Goal: Communication & Community: Answer question/provide support

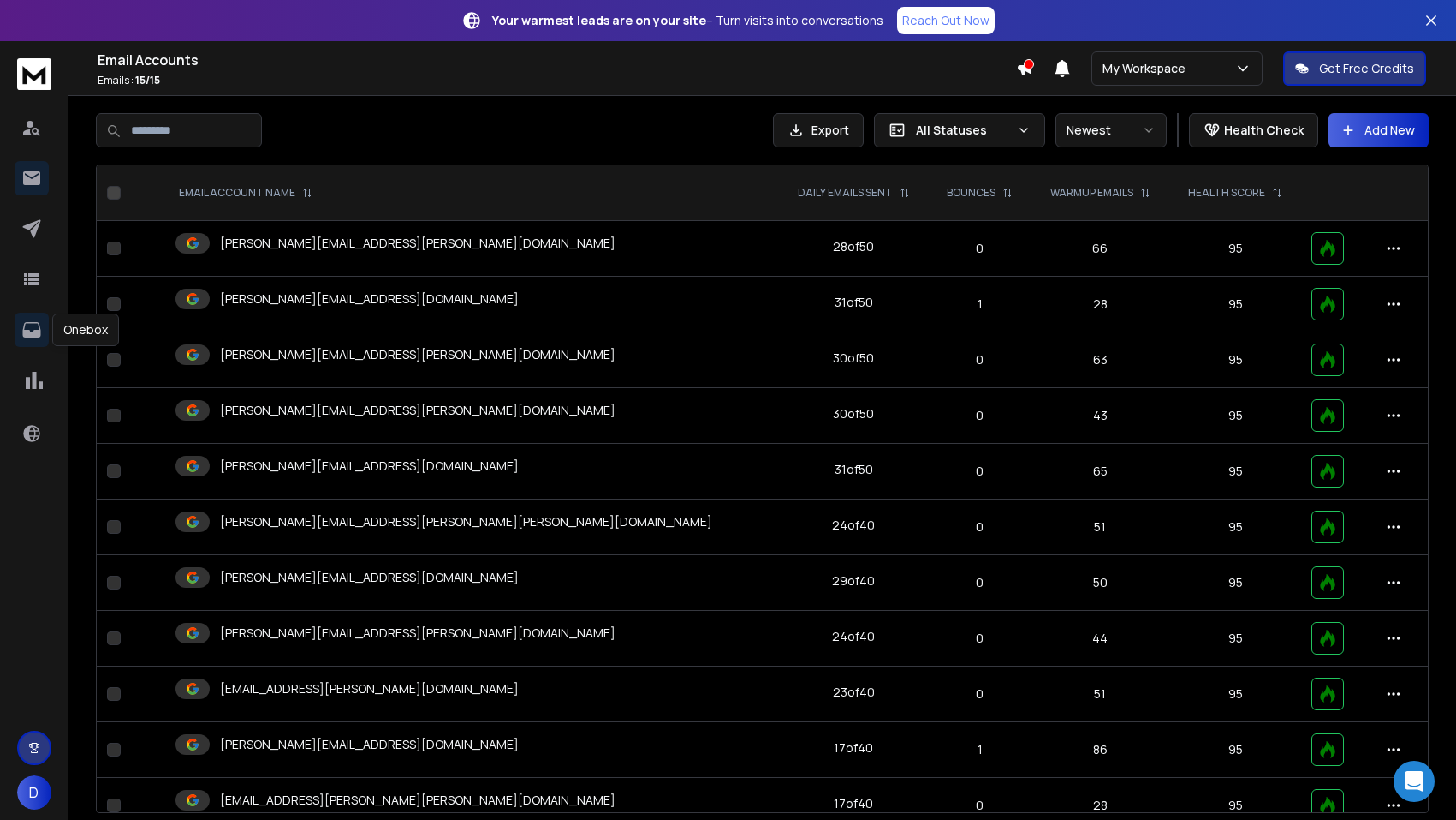
click at [30, 316] on link at bounding box center [31, 329] width 34 height 34
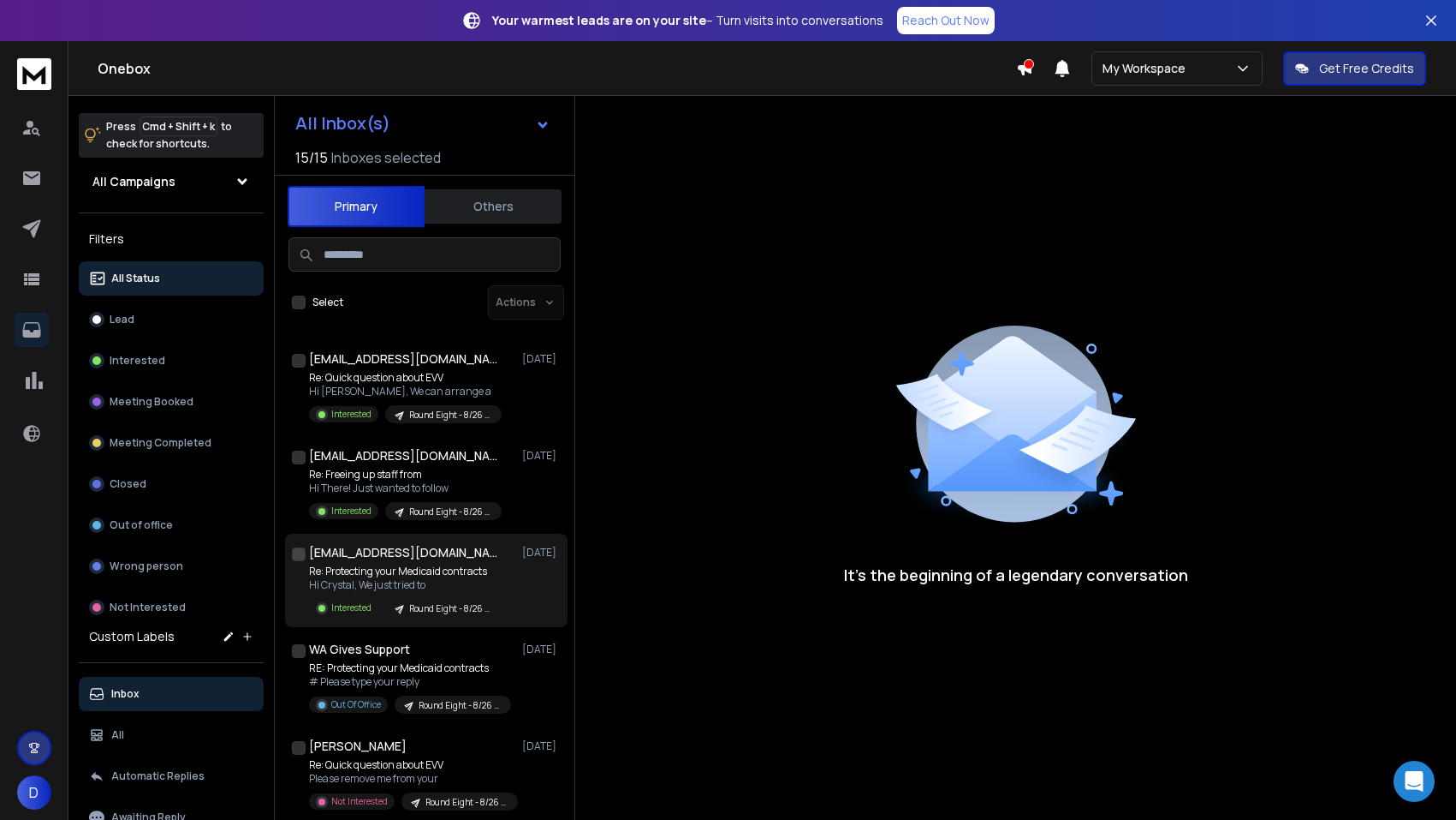
click at [422, 546] on h1 "[EMAIL_ADDRESS][DOMAIN_NAME]" at bounding box center [403, 552] width 188 height 17
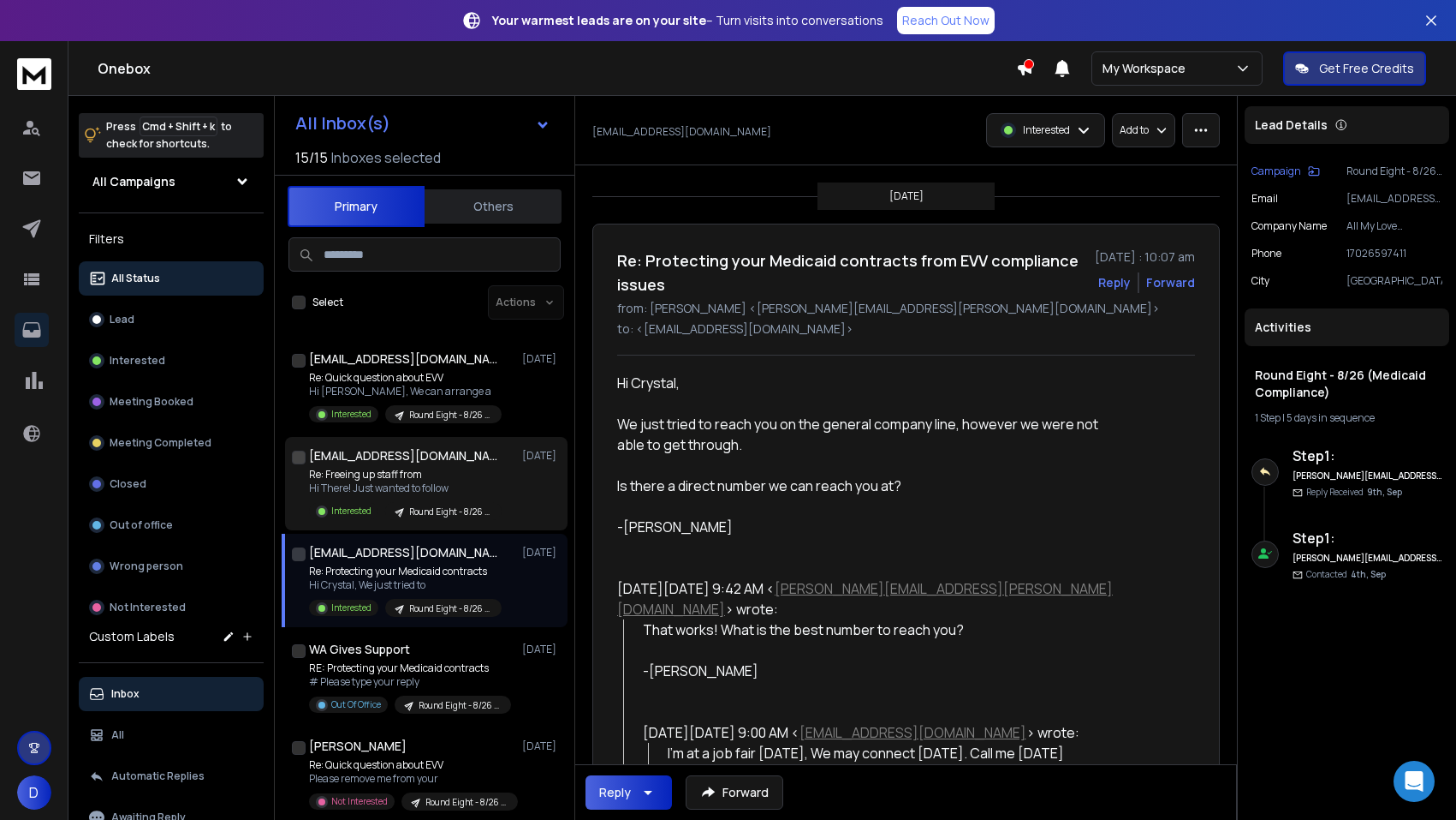
click at [432, 485] on p "Hi There! Just wanted to follow" at bounding box center [406, 487] width 193 height 14
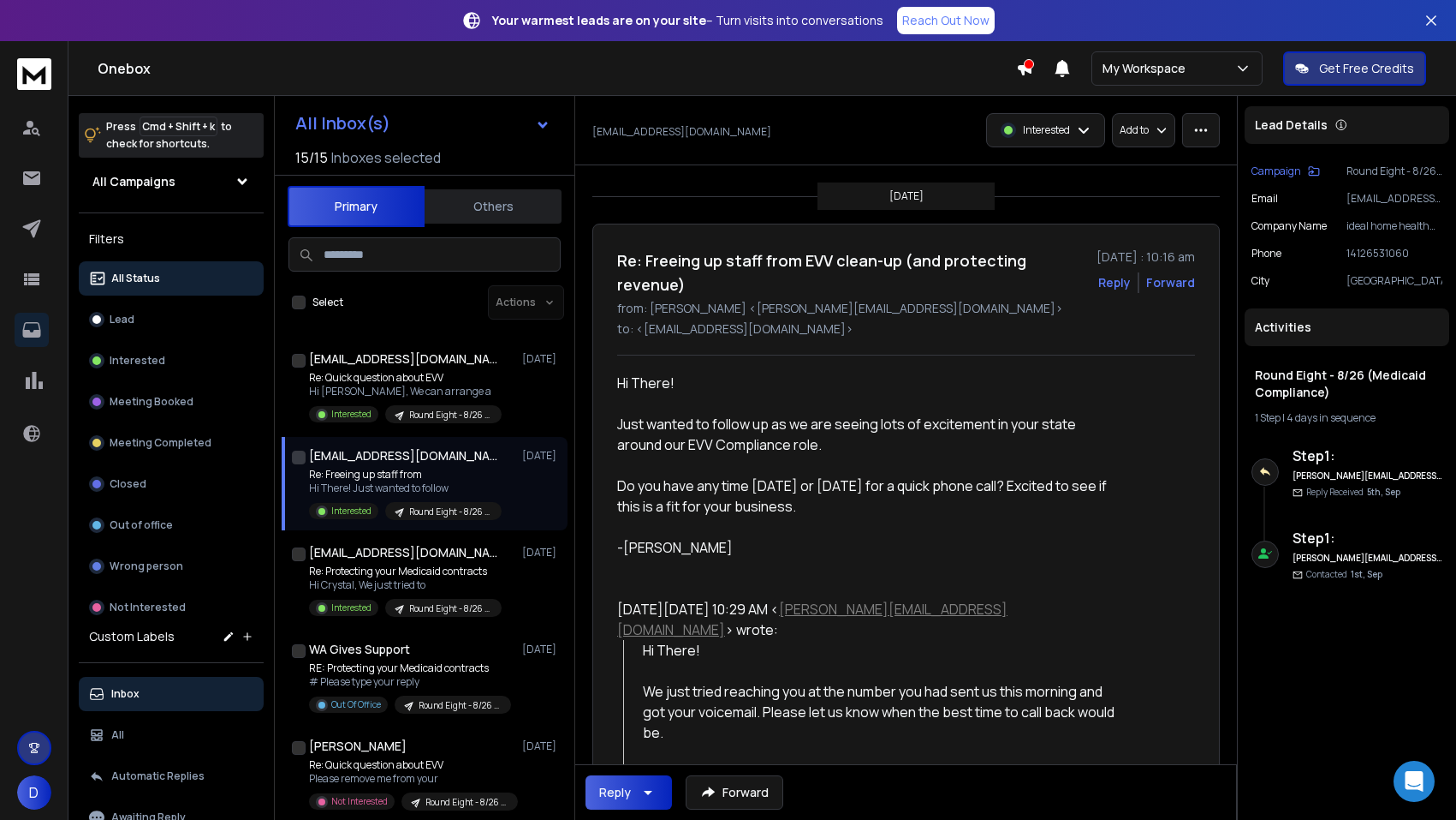
scroll to position [1, 0]
click at [466, 245] on input at bounding box center [424, 254] width 272 height 34
type input "*"
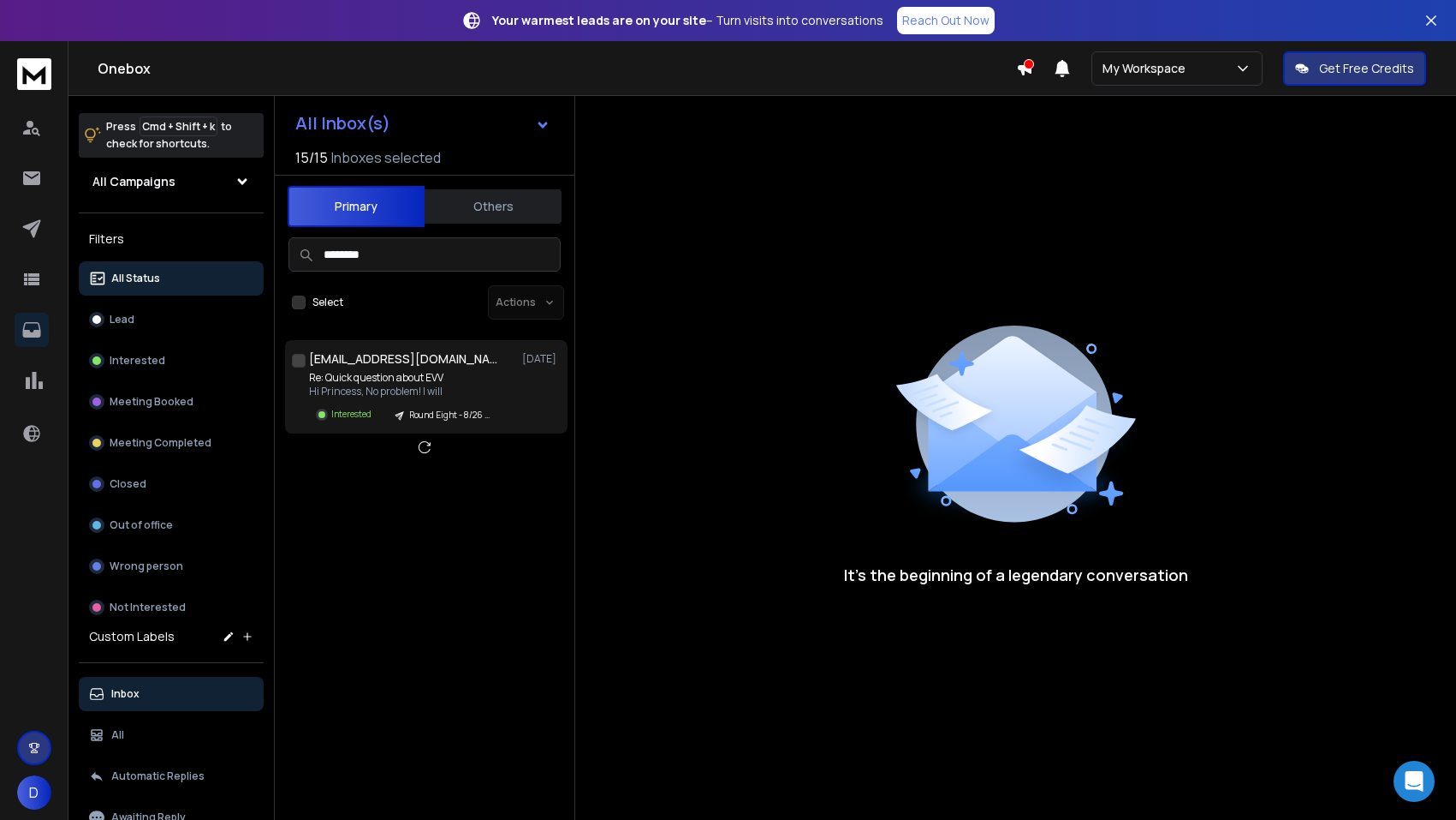
type input "********"
click at [422, 374] on p "Re: Quick question about EVV" at bounding box center [406, 377] width 193 height 14
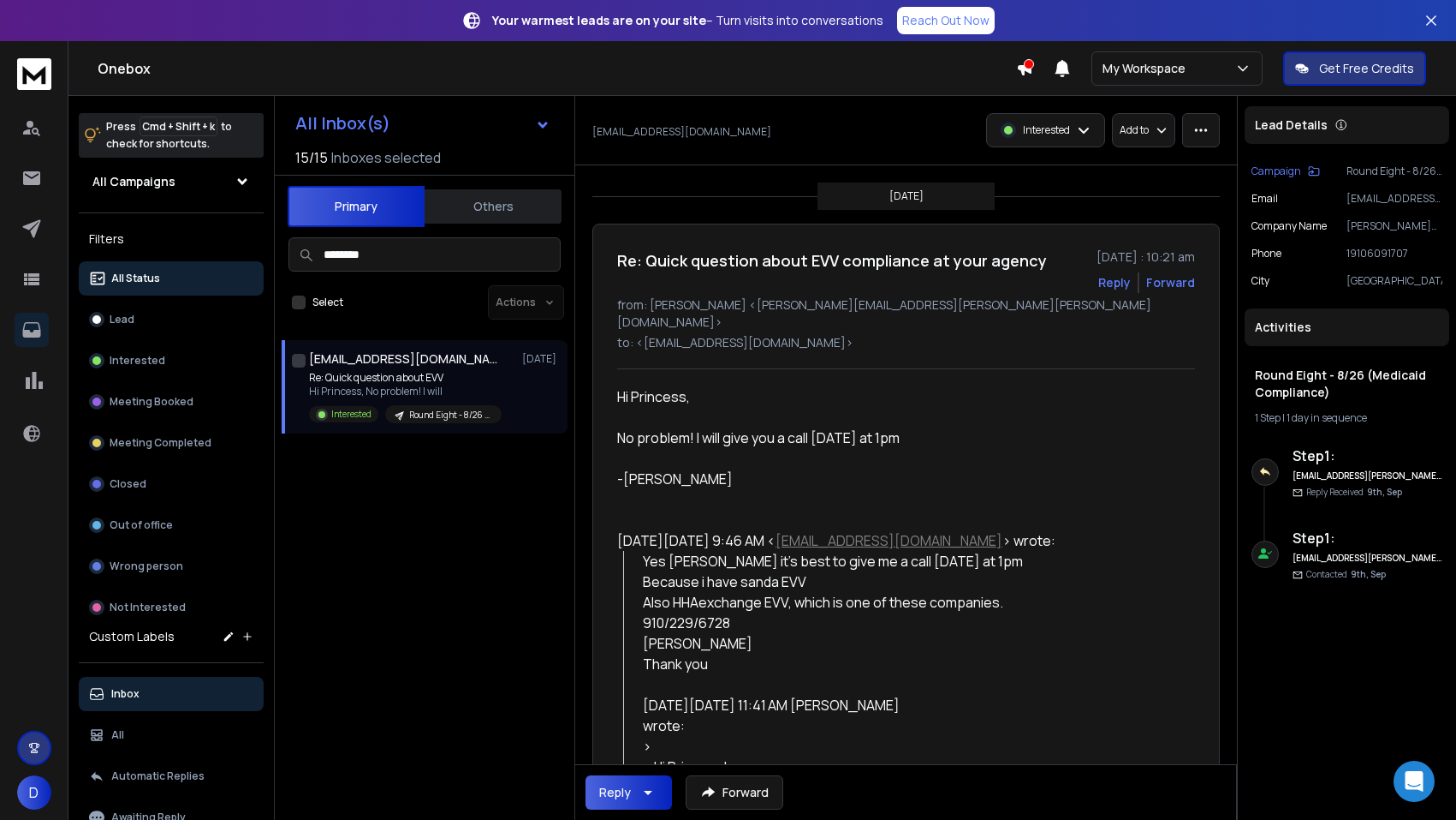
drag, startPoint x: 1398, startPoint y: 200, endPoint x: 1387, endPoint y: 202, distance: 11.2
click at [1397, 200] on p "[EMAIL_ADDRESS][DOMAIN_NAME]" at bounding box center [1395, 198] width 96 height 14
click at [1119, 275] on button "Reply" at bounding box center [1114, 283] width 32 height 17
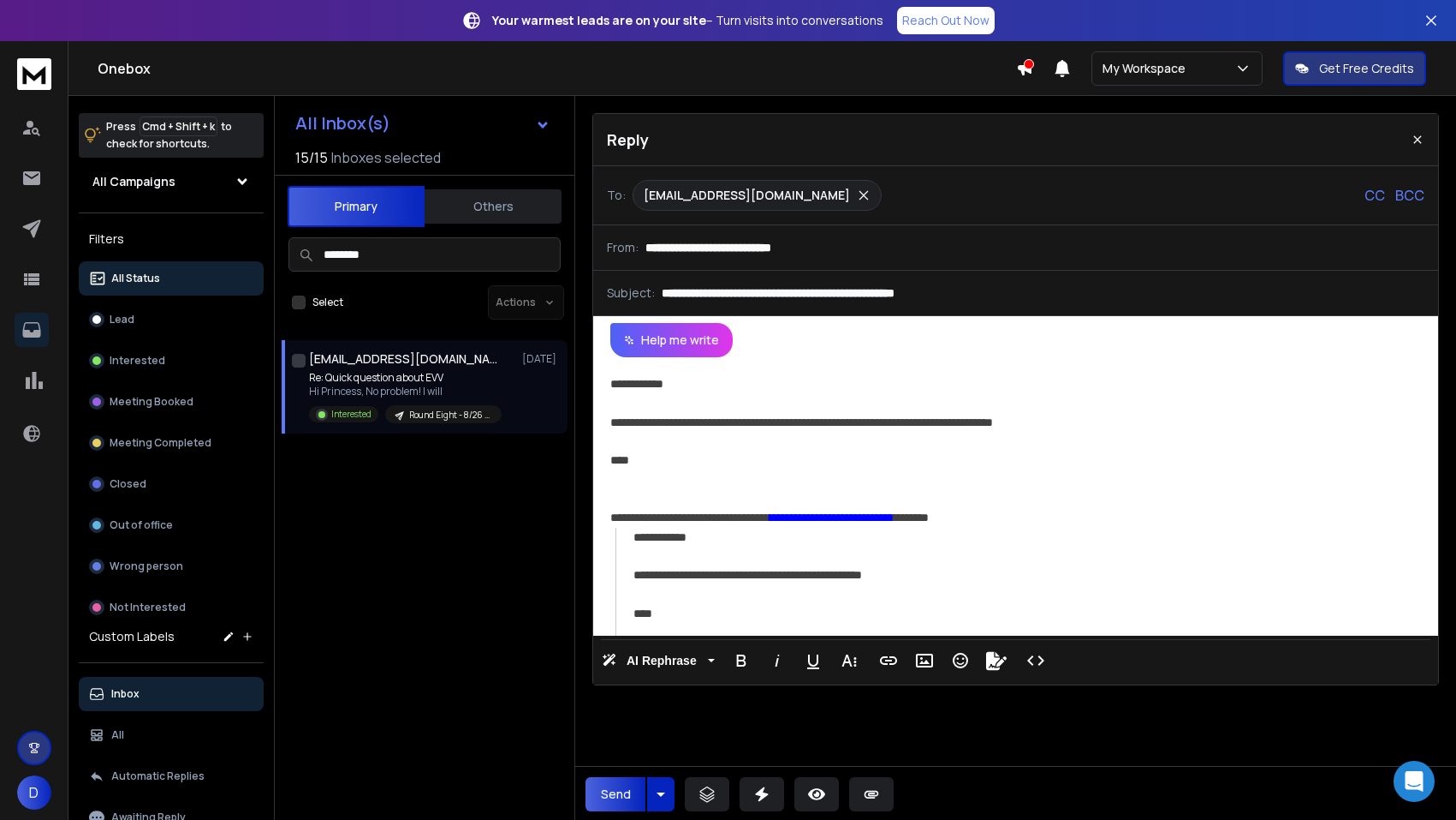
click at [666, 793] on icon "button" at bounding box center [660, 794] width 20 height 20
click at [735, 714] on div "**********" at bounding box center [1016, 498] width 847 height 769
click at [668, 656] on span "AI Rephrase" at bounding box center [661, 661] width 77 height 15
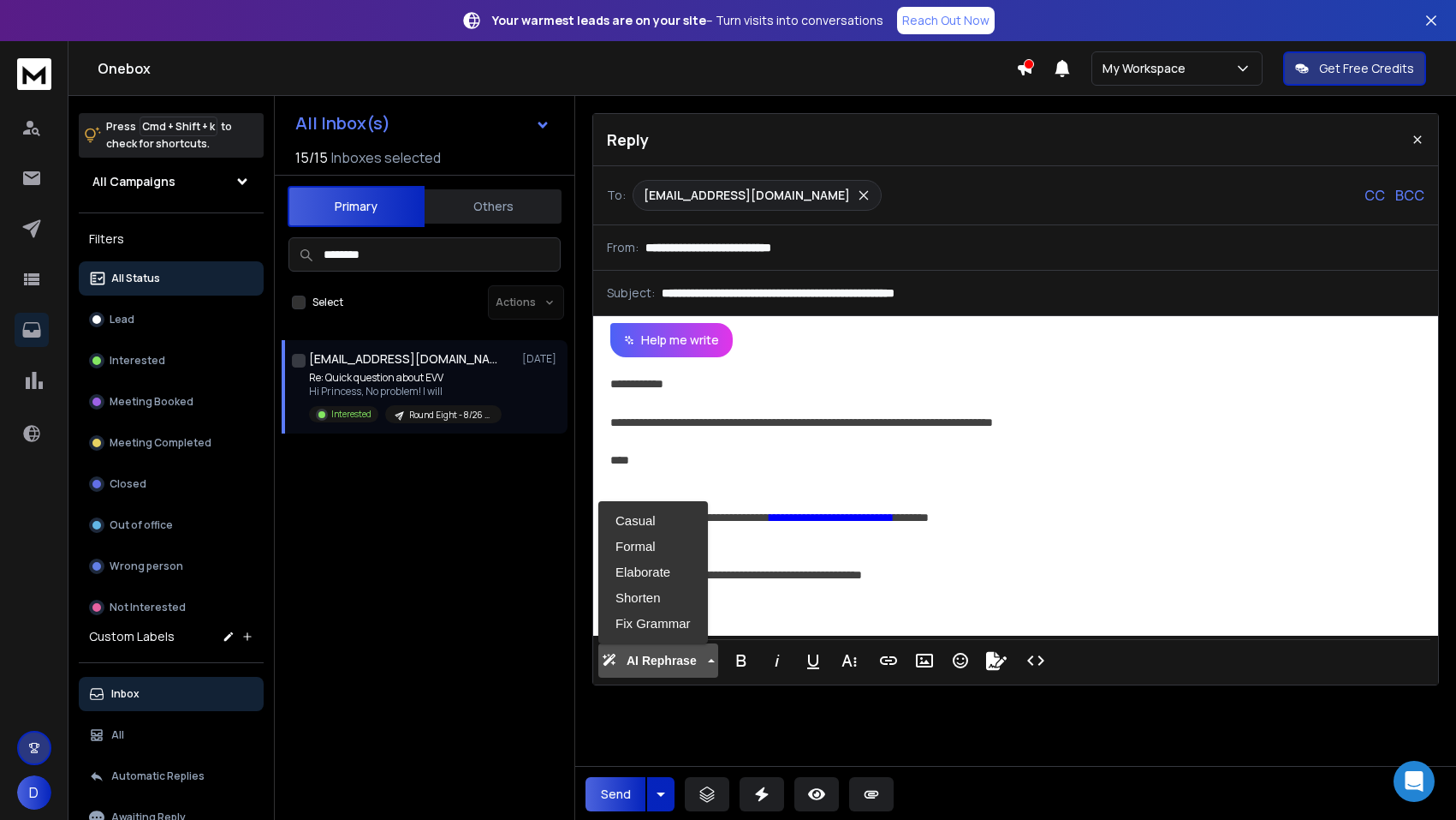
click at [930, 600] on div at bounding box center [1027, 594] width 787 height 19
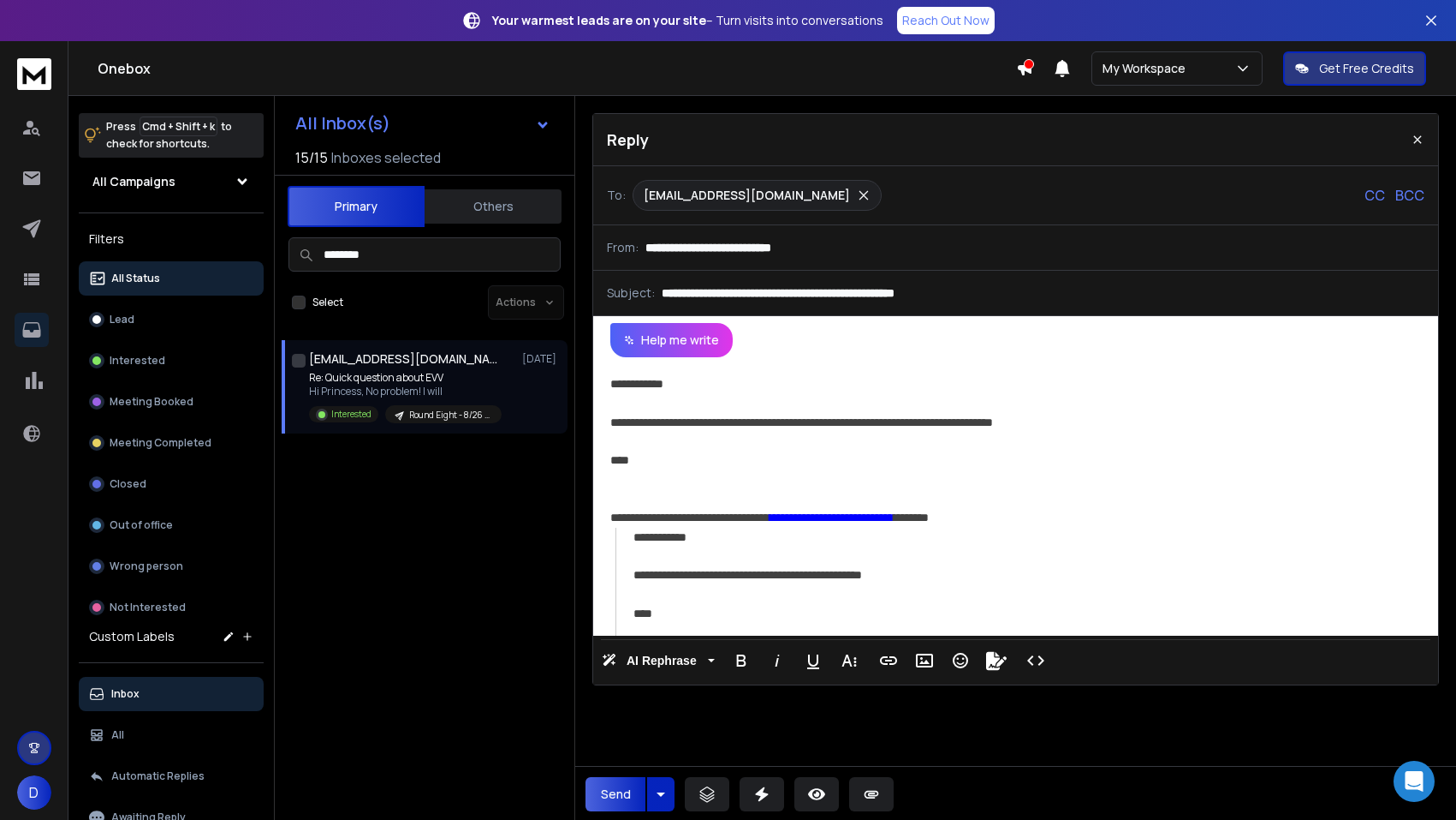
click at [625, 802] on button "Send" at bounding box center [615, 793] width 60 height 34
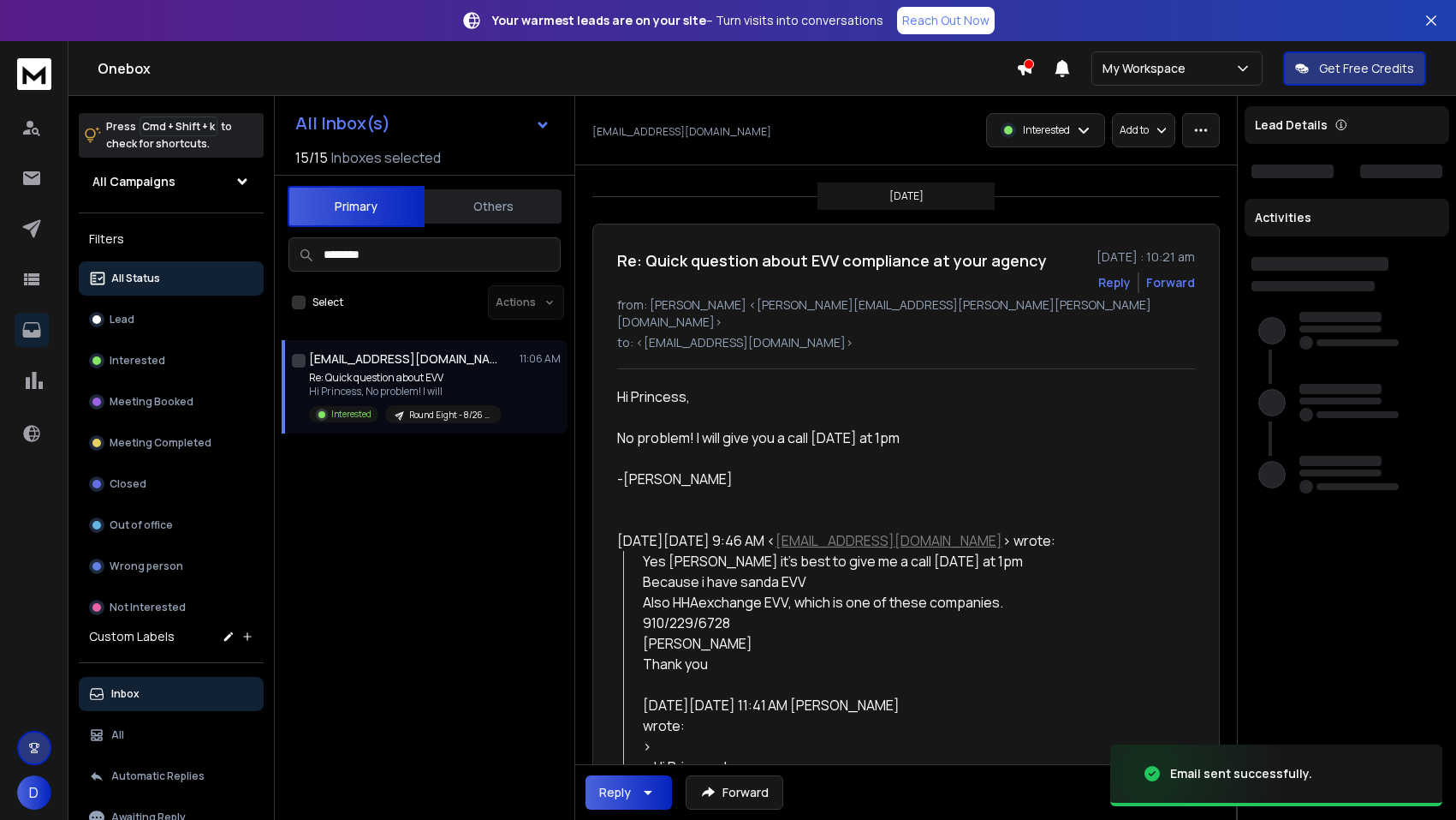
click at [192, 357] on button "Interested" at bounding box center [171, 360] width 185 height 34
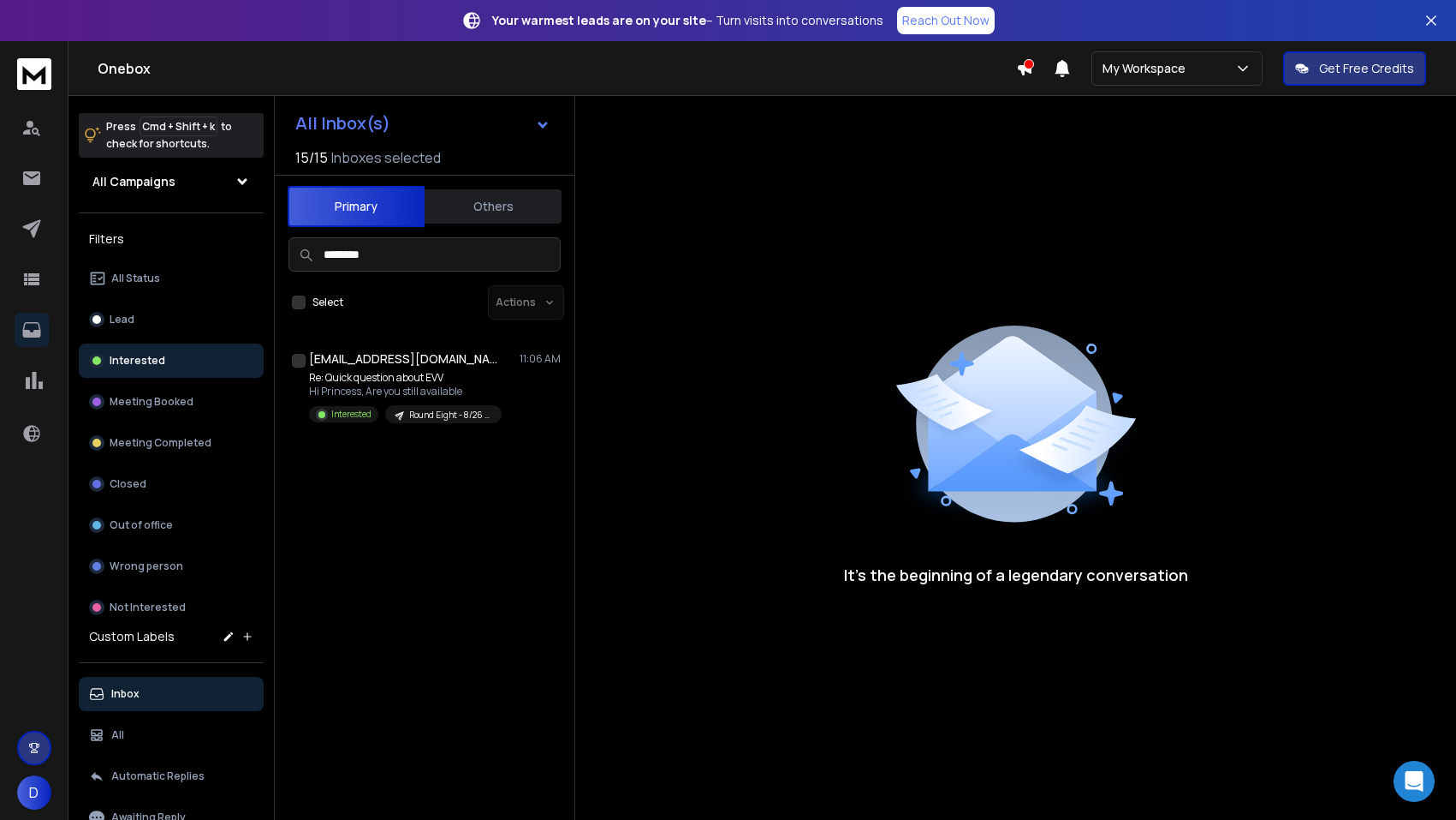
click at [410, 257] on input "********" at bounding box center [424, 254] width 272 height 34
click at [409, 257] on input "********" at bounding box center [424, 254] width 272 height 34
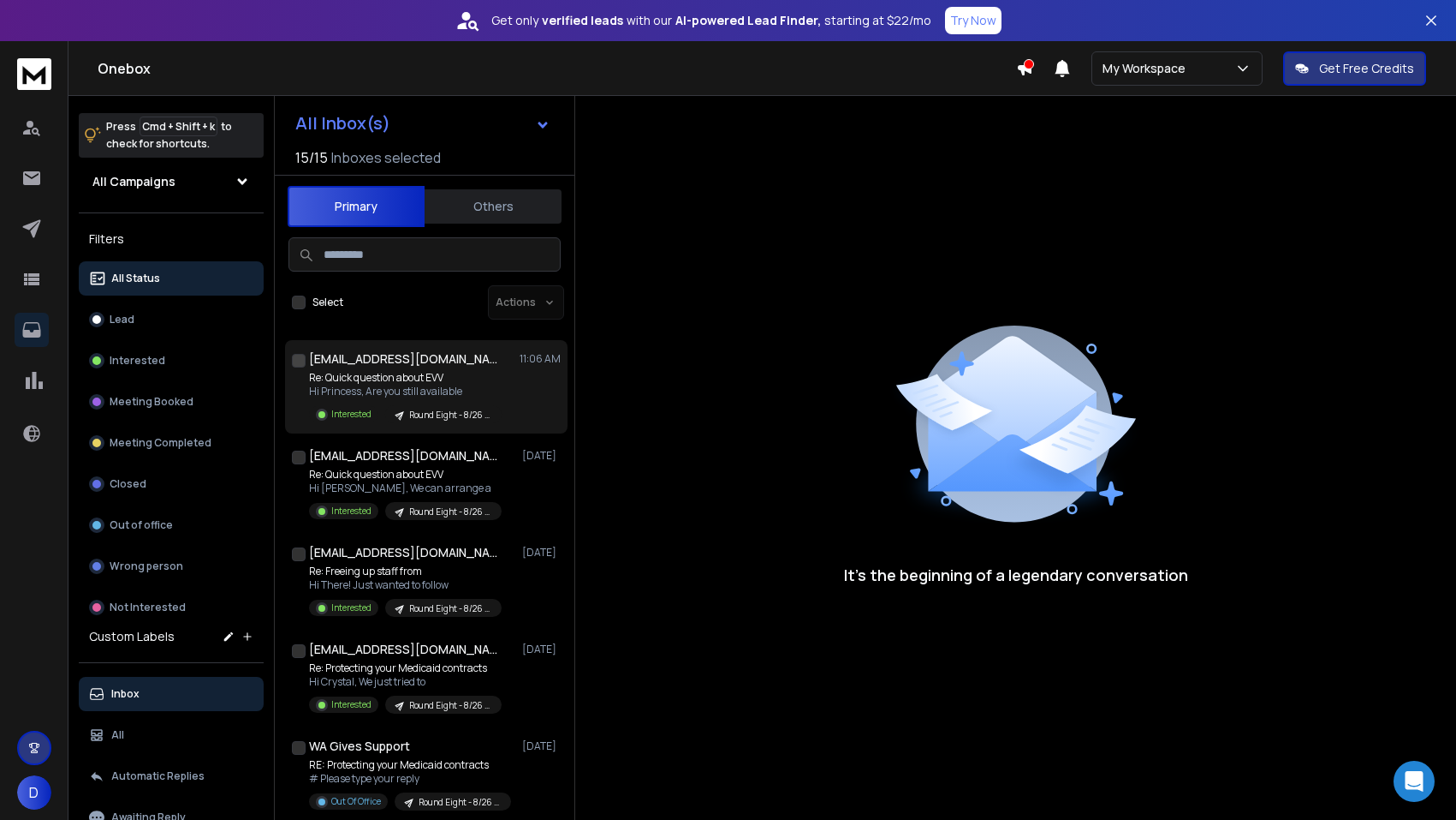
click at [401, 373] on p "Re: Quick question about EVV" at bounding box center [406, 377] width 193 height 14
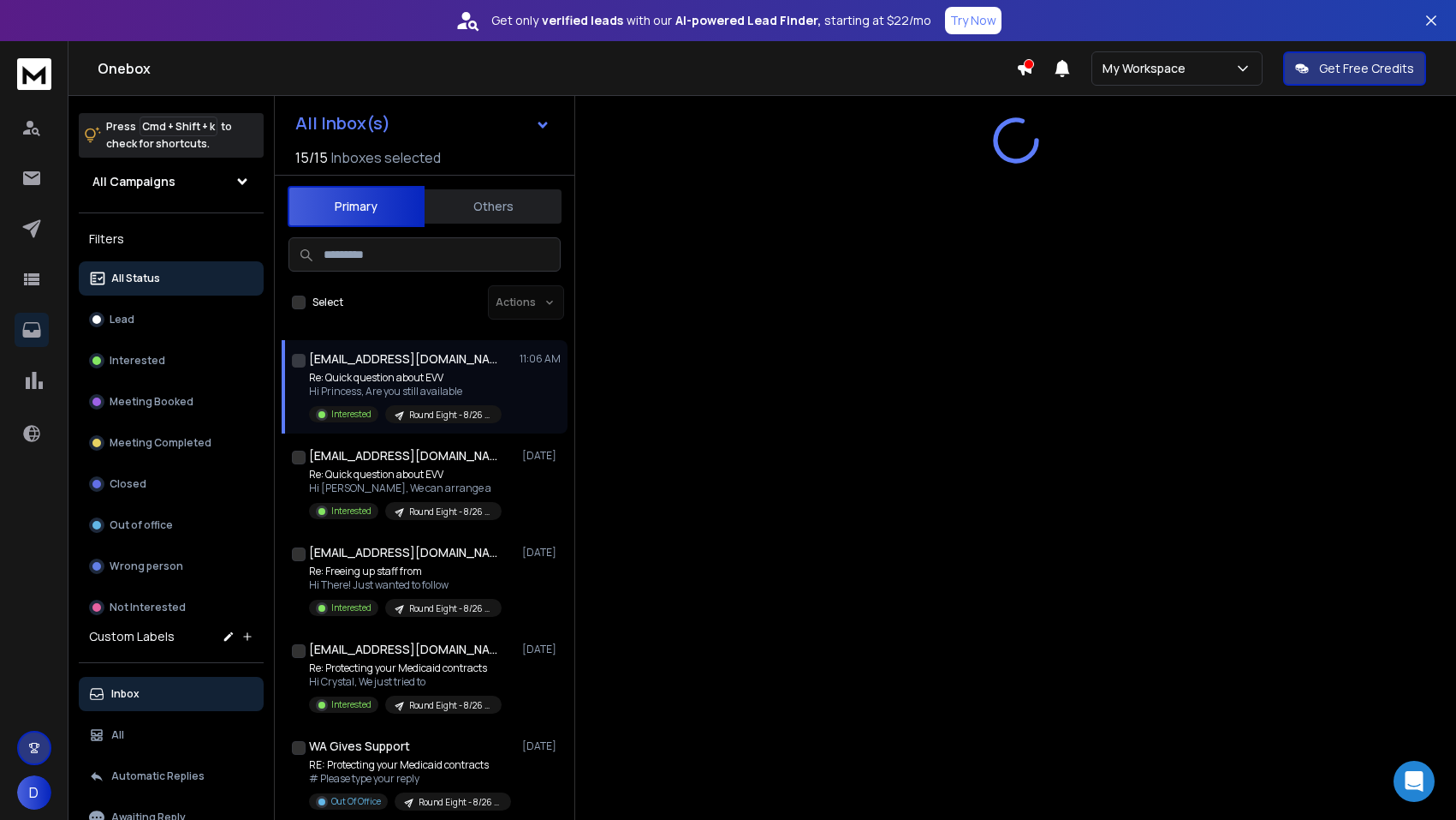
scroll to position [5, 0]
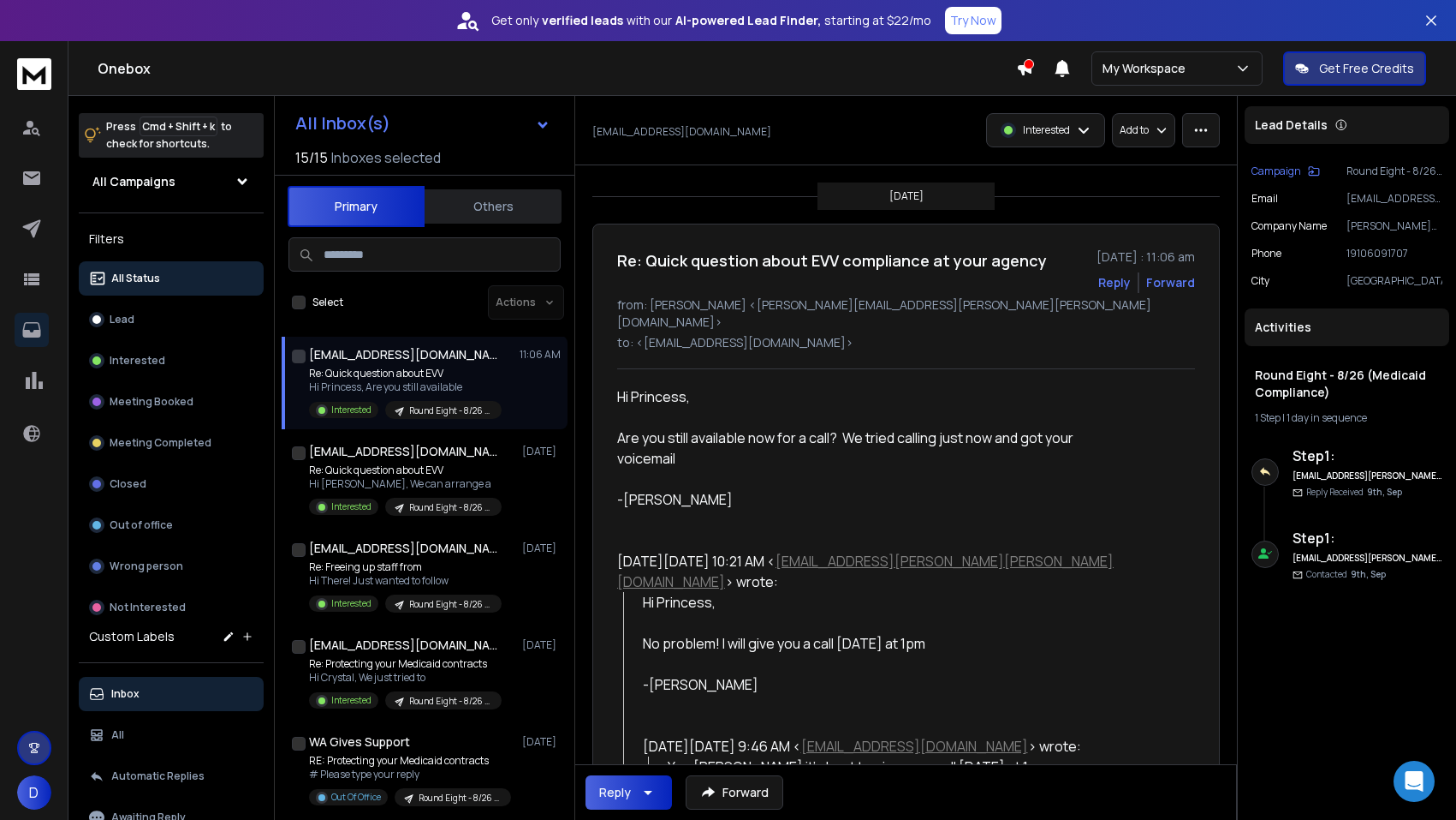
click at [1359, 250] on p "19106091707" at bounding box center [1395, 253] width 96 height 14
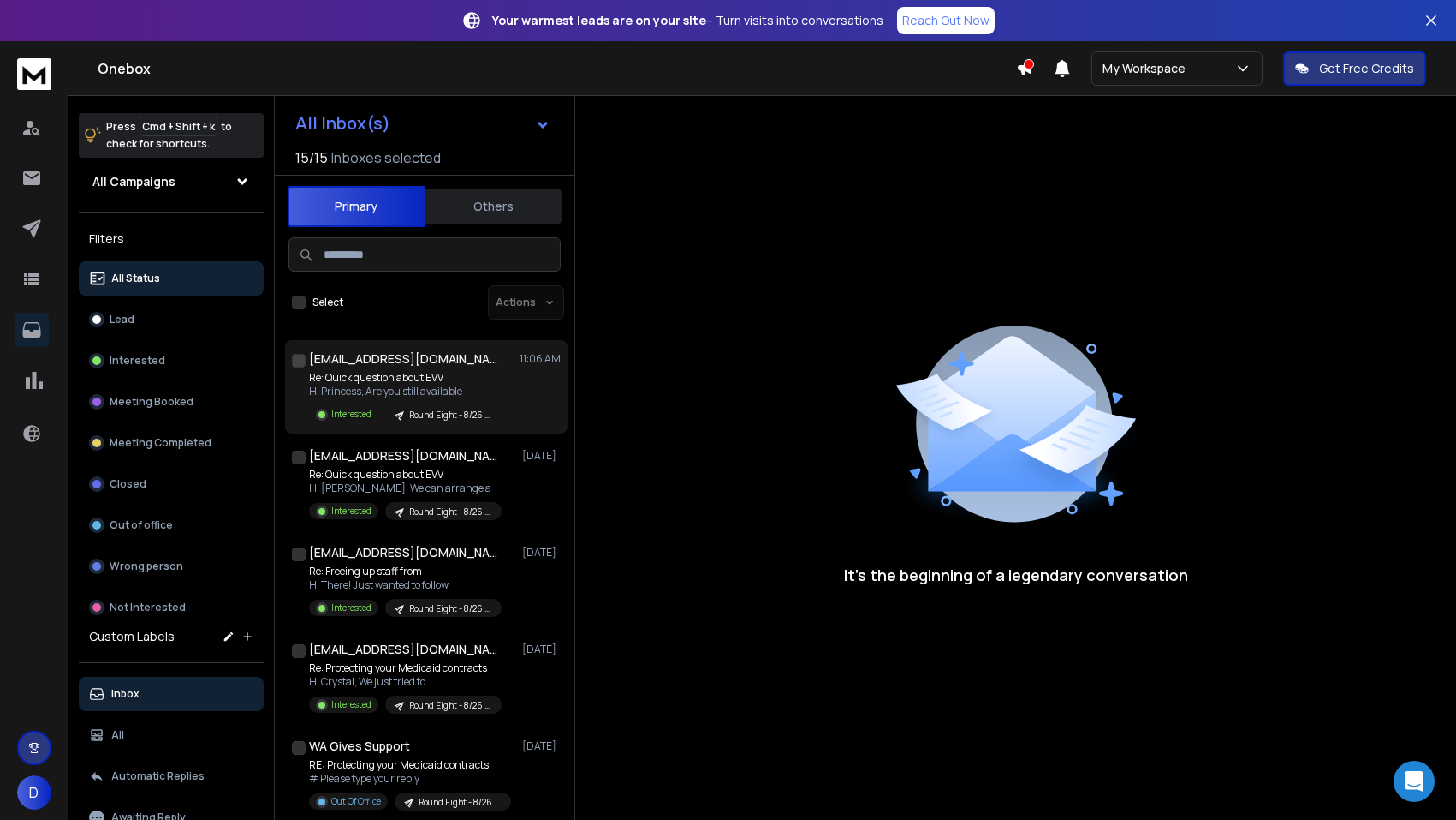
click at [380, 386] on p "Hi Princess, Are you still available" at bounding box center [406, 391] width 193 height 14
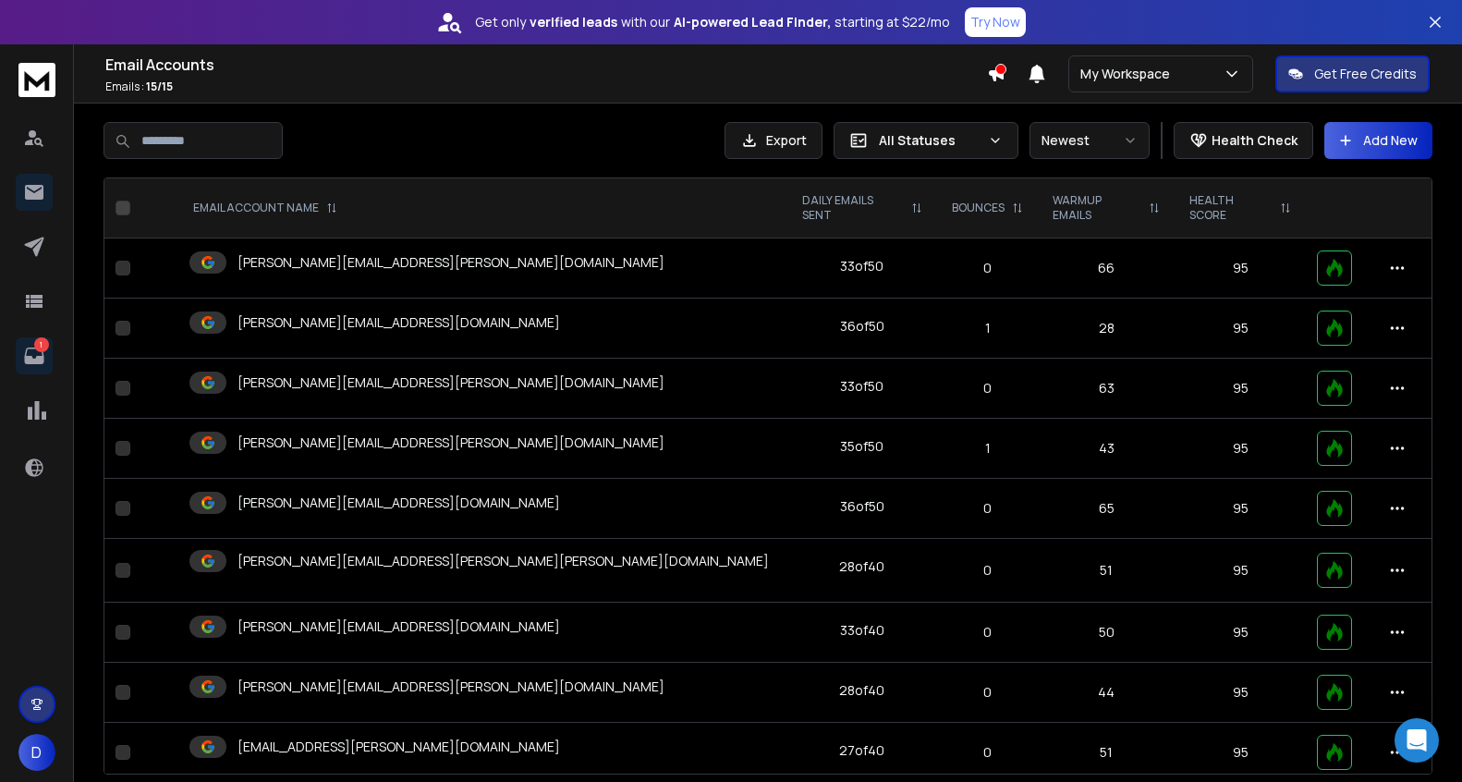
click at [50, 348] on link "1" at bounding box center [34, 355] width 37 height 37
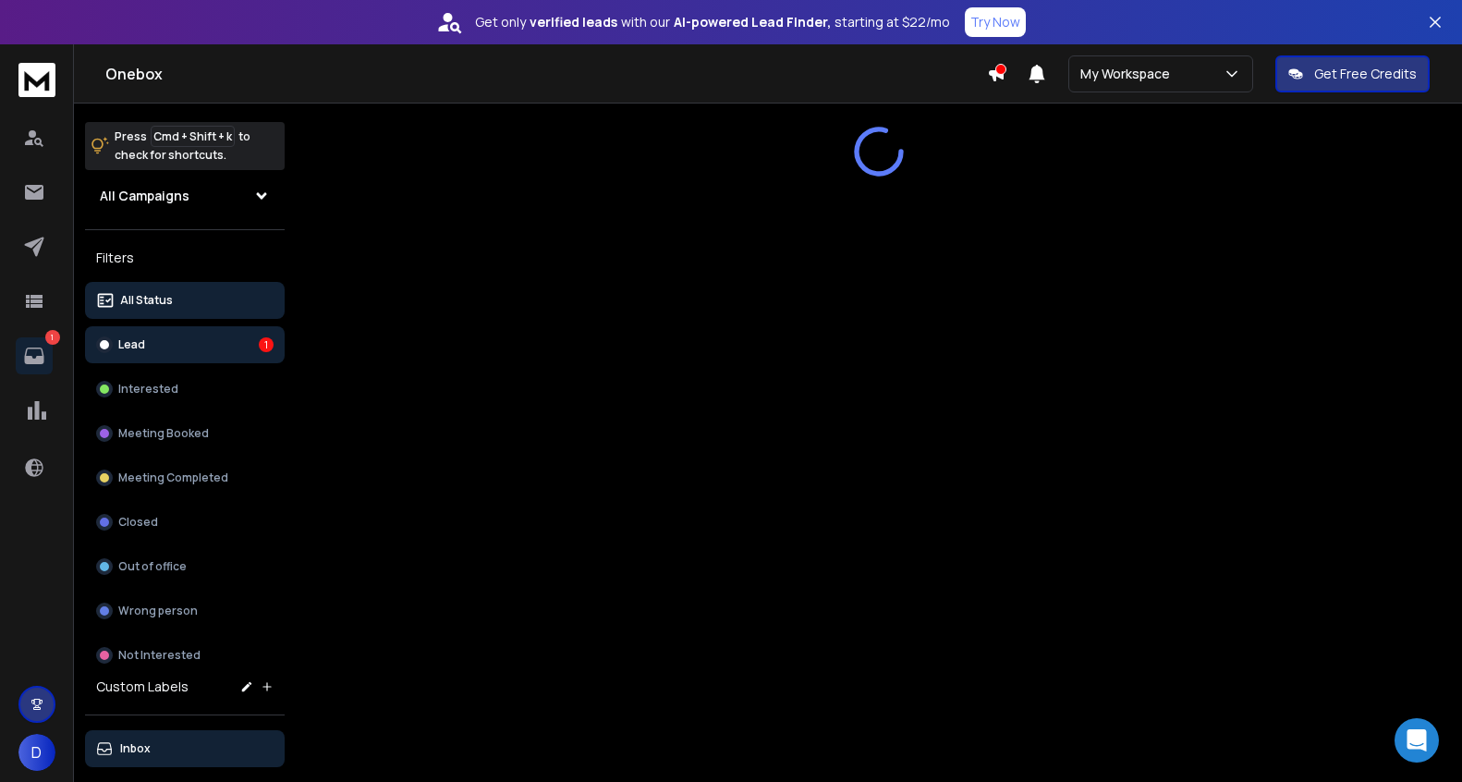
click at [191, 349] on button "Lead 1" at bounding box center [185, 344] width 200 height 37
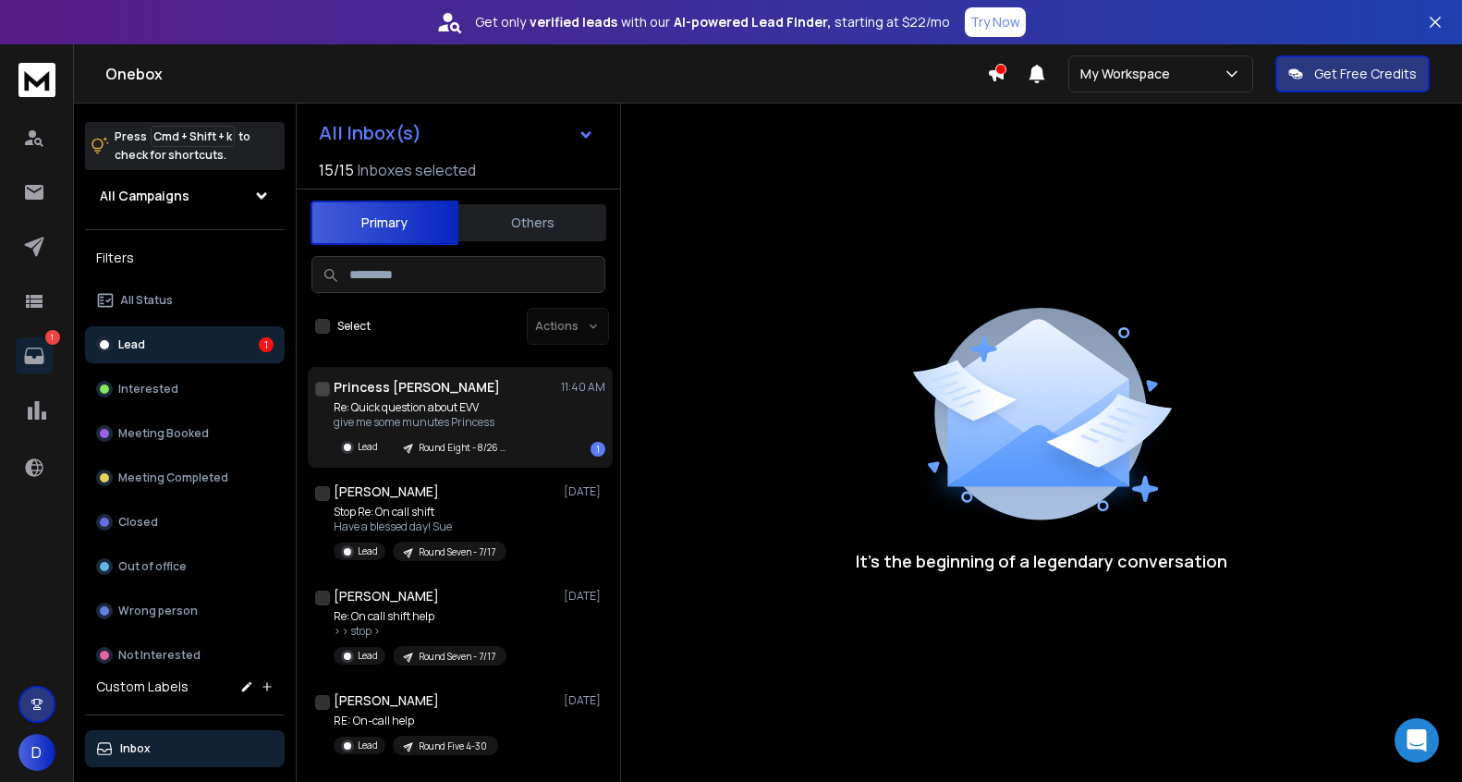
click at [543, 429] on div "Re: Quick question about EVV give me some munutes Princess Lead Round Eight - 8…" at bounding box center [470, 428] width 272 height 56
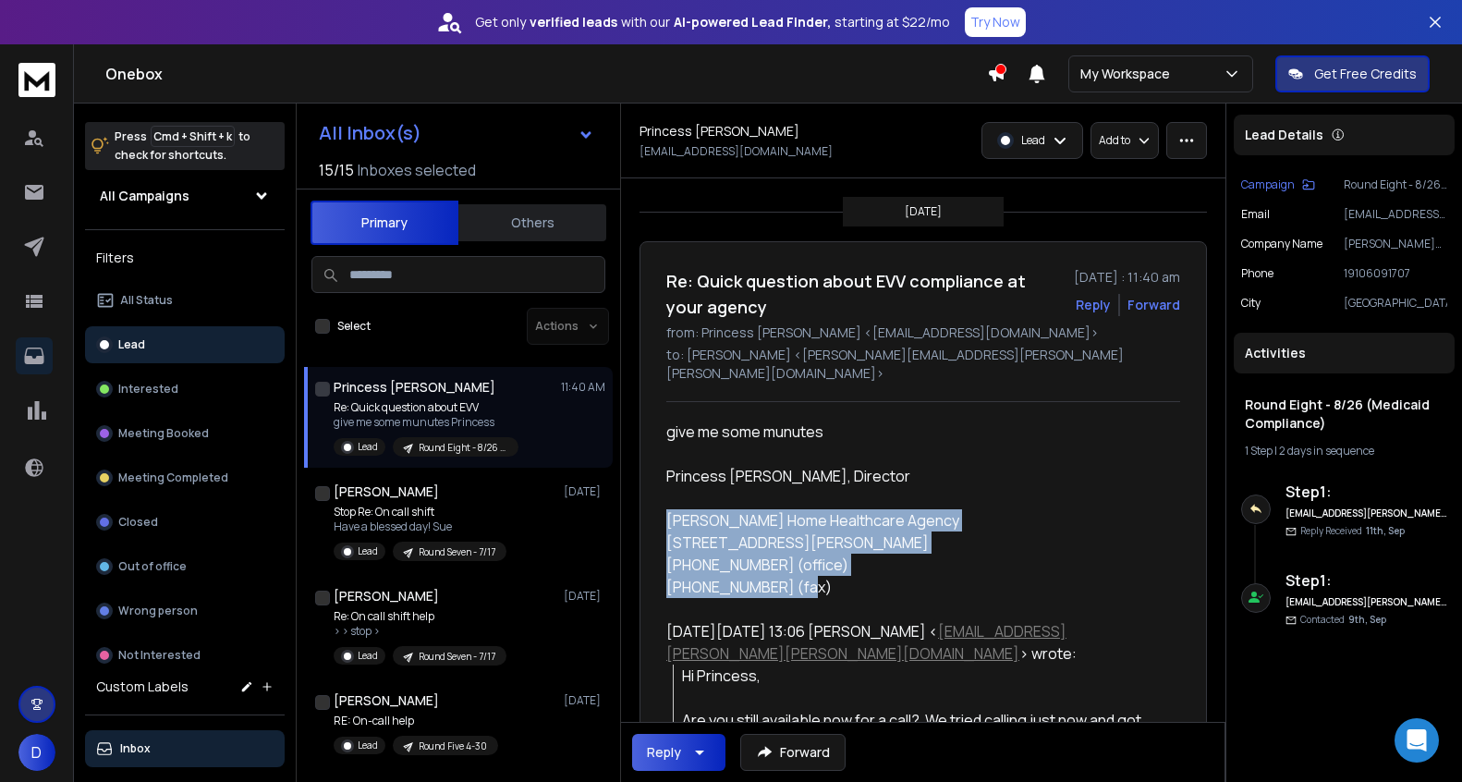
drag, startPoint x: 809, startPoint y: 564, endPoint x: 650, endPoint y: 505, distance: 169.6
copy div "Nevers Home Healthcare Agency 2620 Bragg Blvd, Suite R Fayetteville, NC 28303 9…"
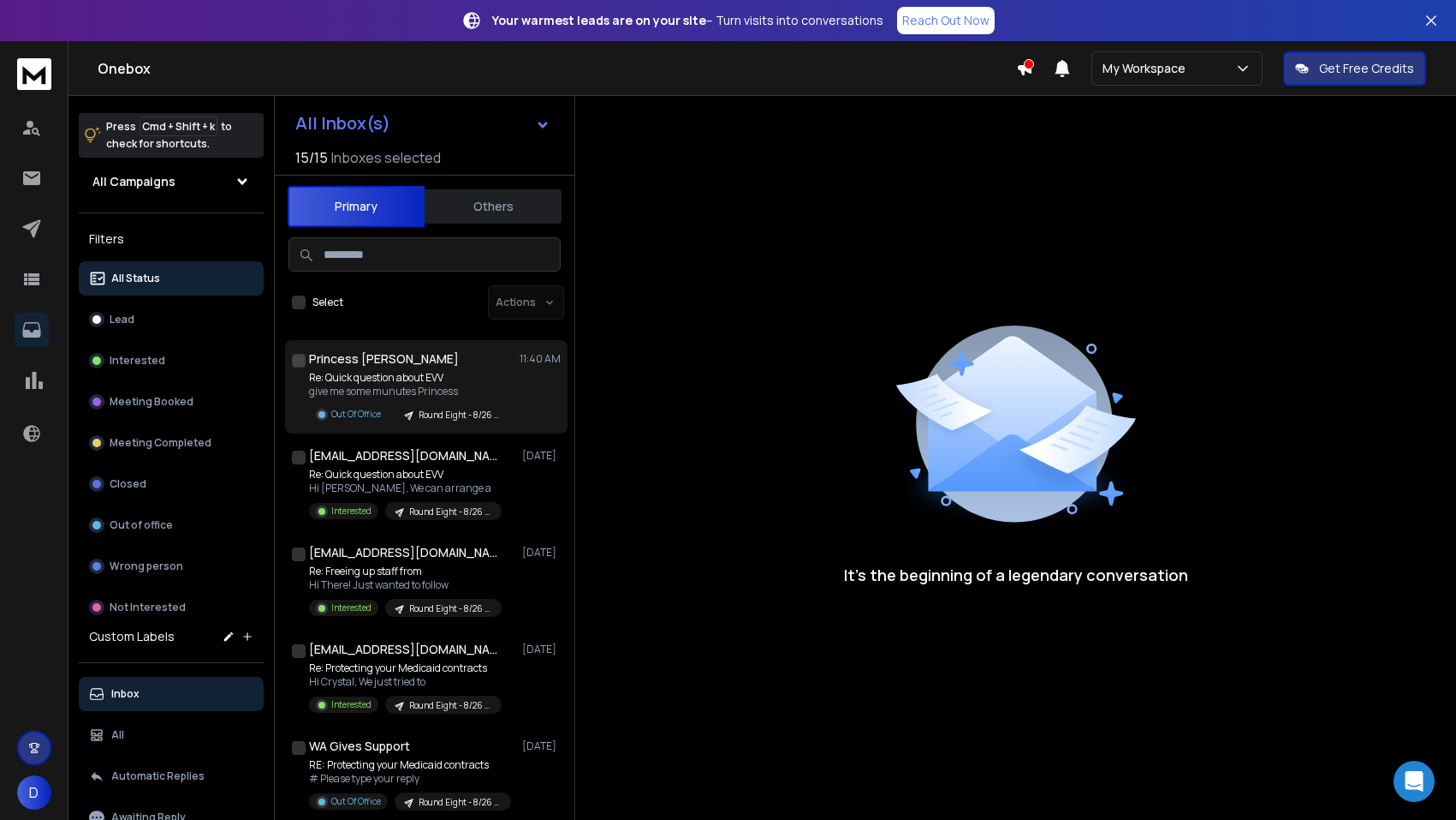
click at [430, 366] on div "Princess King 11:40 AM" at bounding box center [435, 359] width 252 height 17
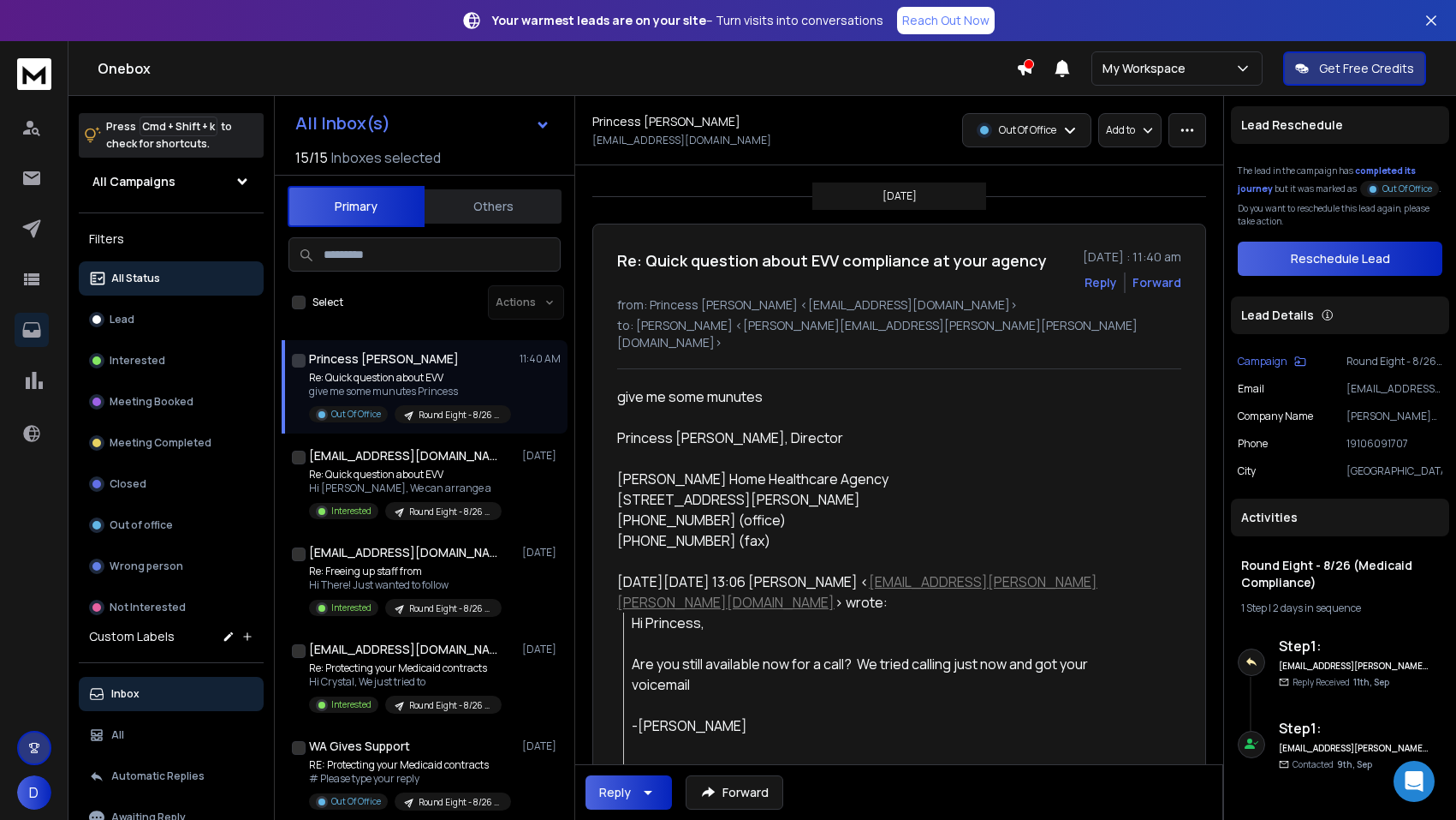
scroll to position [4, 0]
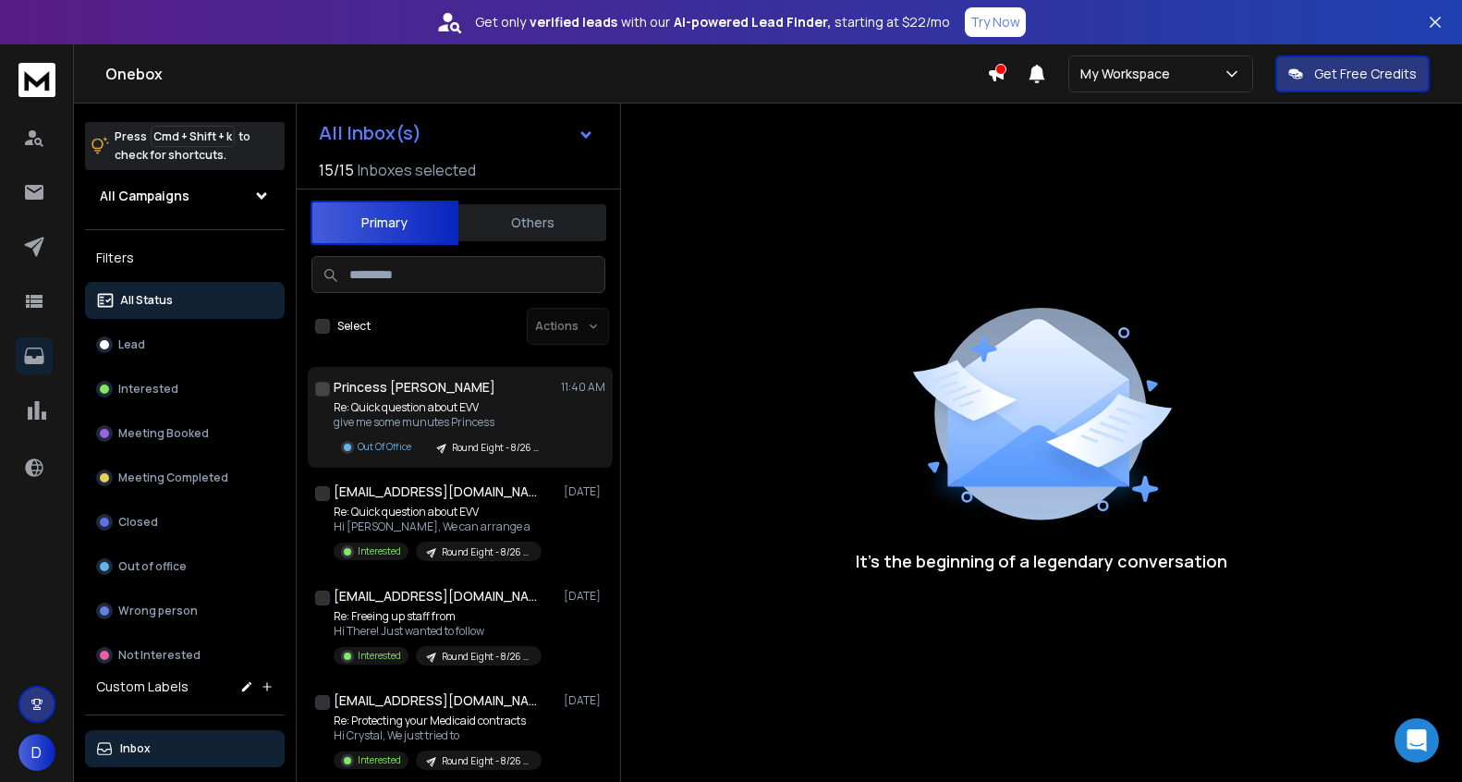
click at [531, 415] on p "give me some munutes Princess" at bounding box center [443, 422] width 218 height 15
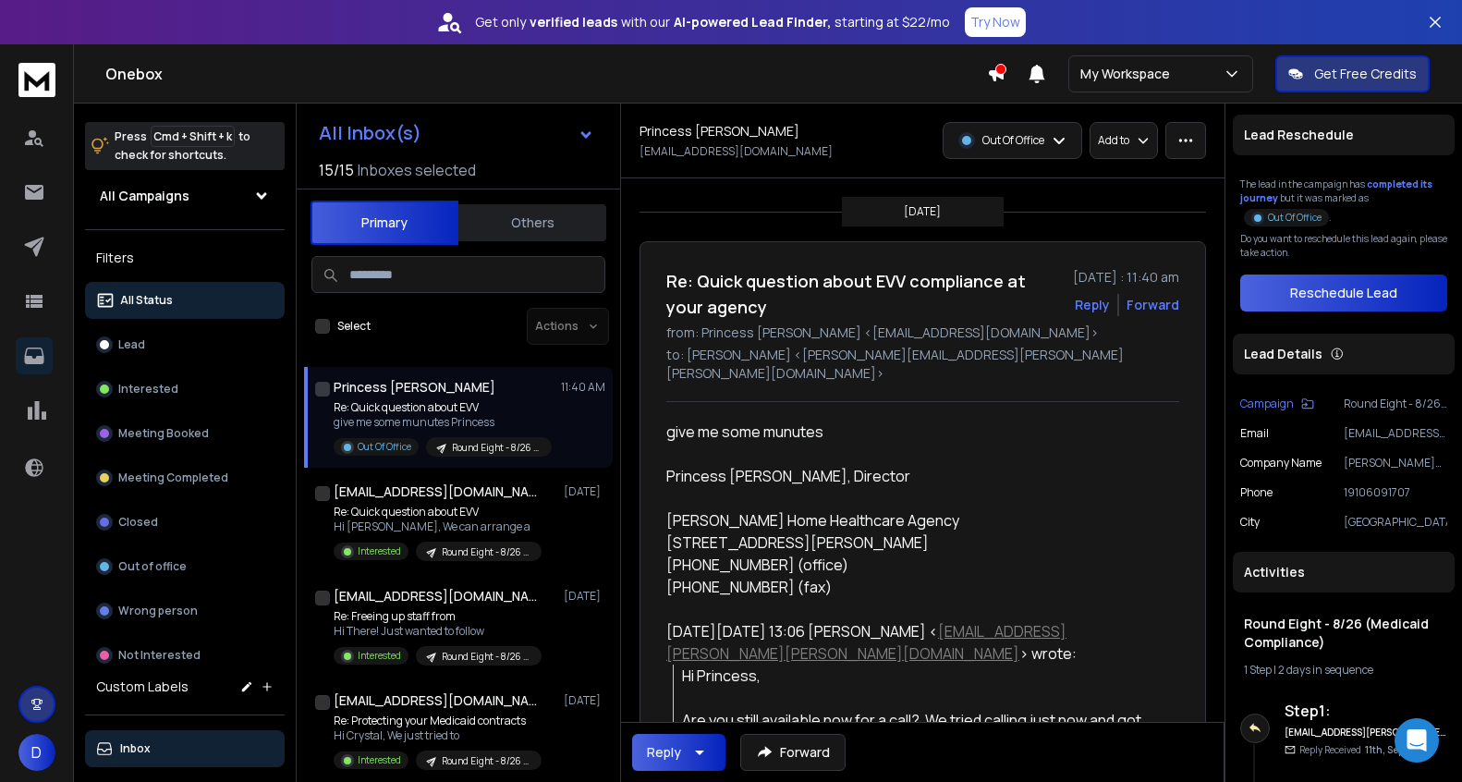
click at [674, 741] on div "Reply" at bounding box center [679, 752] width 64 height 22
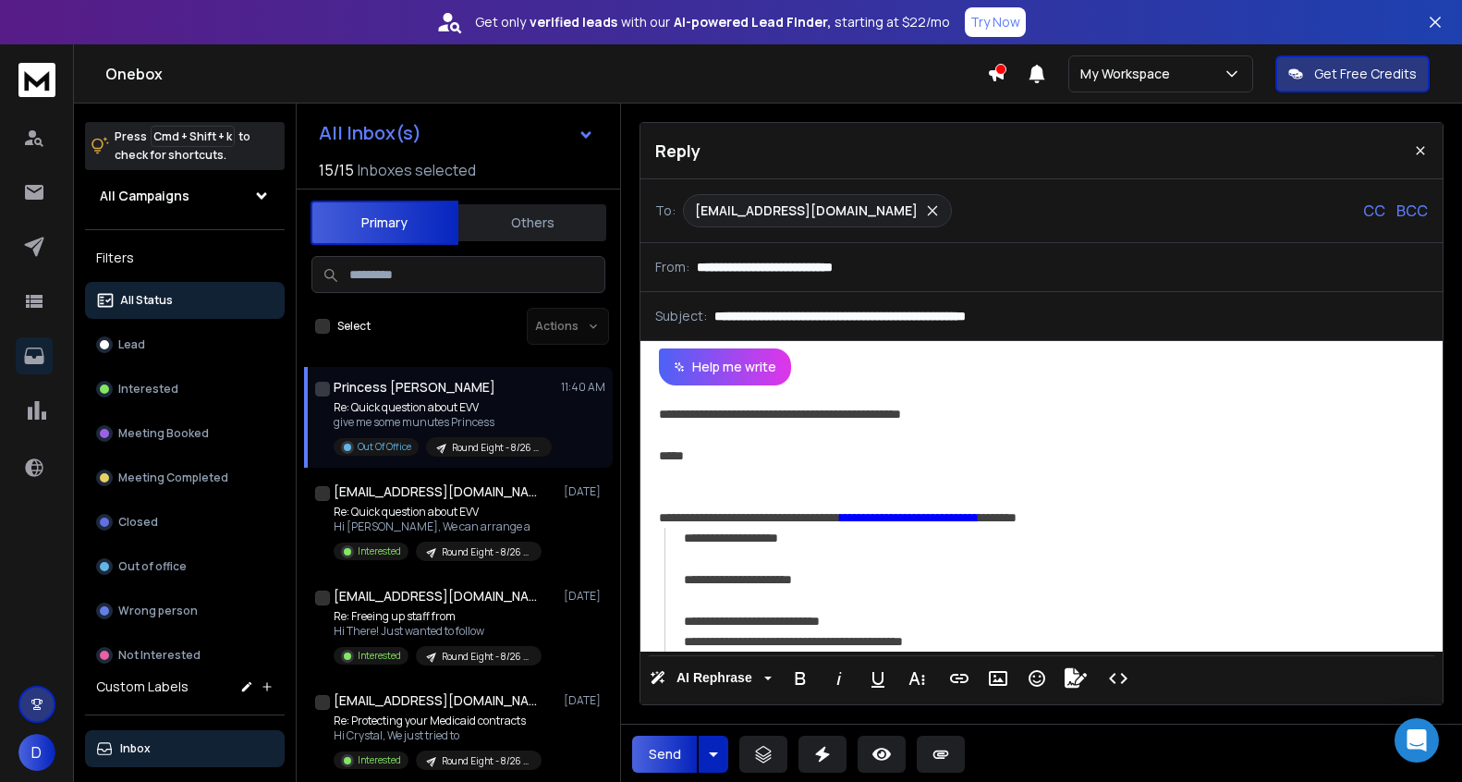
click at [660, 458] on div "*****" at bounding box center [1039, 455] width 760 height 20
drag, startPoint x: 667, startPoint y: 456, endPoint x: 687, endPoint y: 463, distance: 20.8
click at [667, 456] on div "*****" at bounding box center [1039, 455] width 760 height 20
click at [699, 749] on button at bounding box center [714, 754] width 30 height 37
click at [703, 749] on icon "button" at bounding box center [713, 754] width 22 height 22
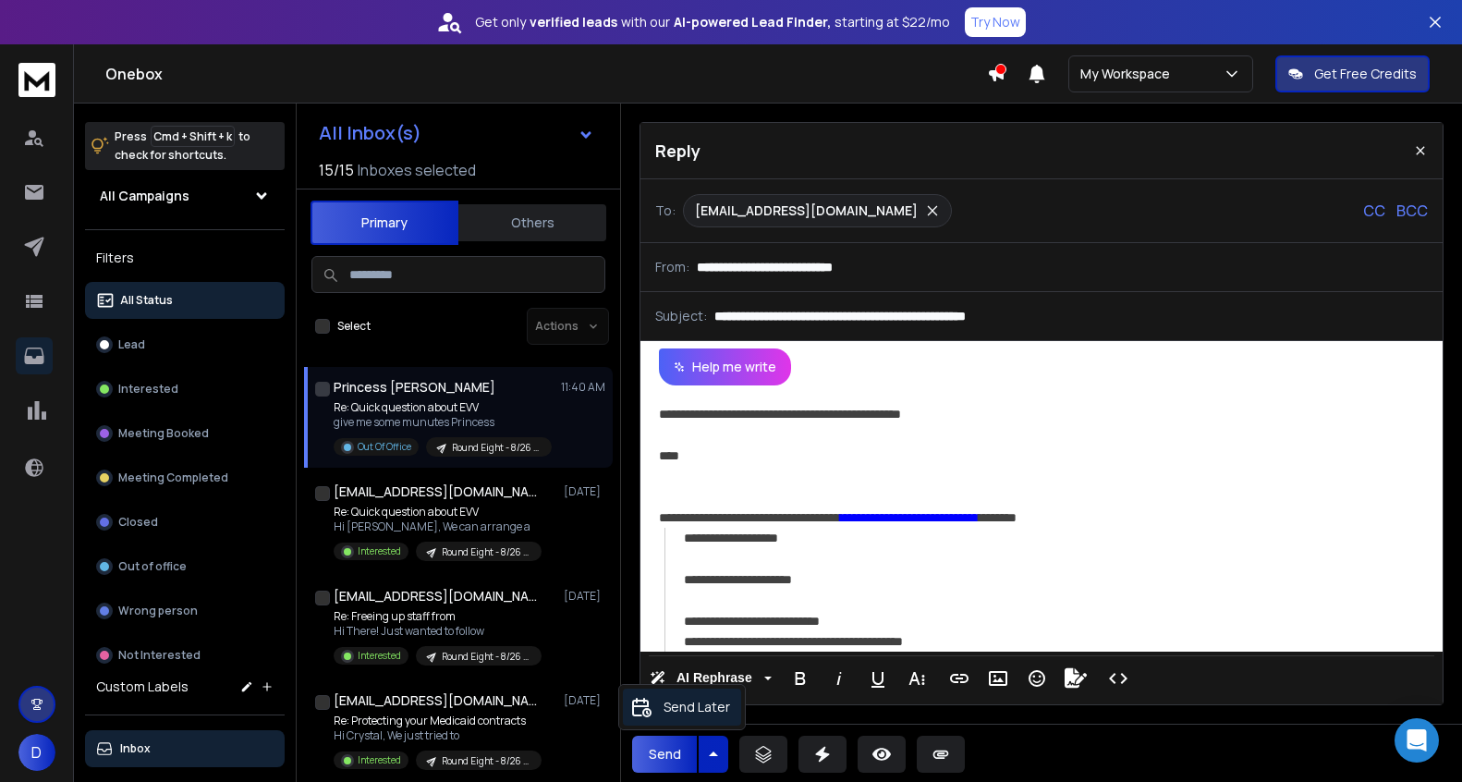
click at [672, 747] on button "Send" at bounding box center [664, 754] width 65 height 37
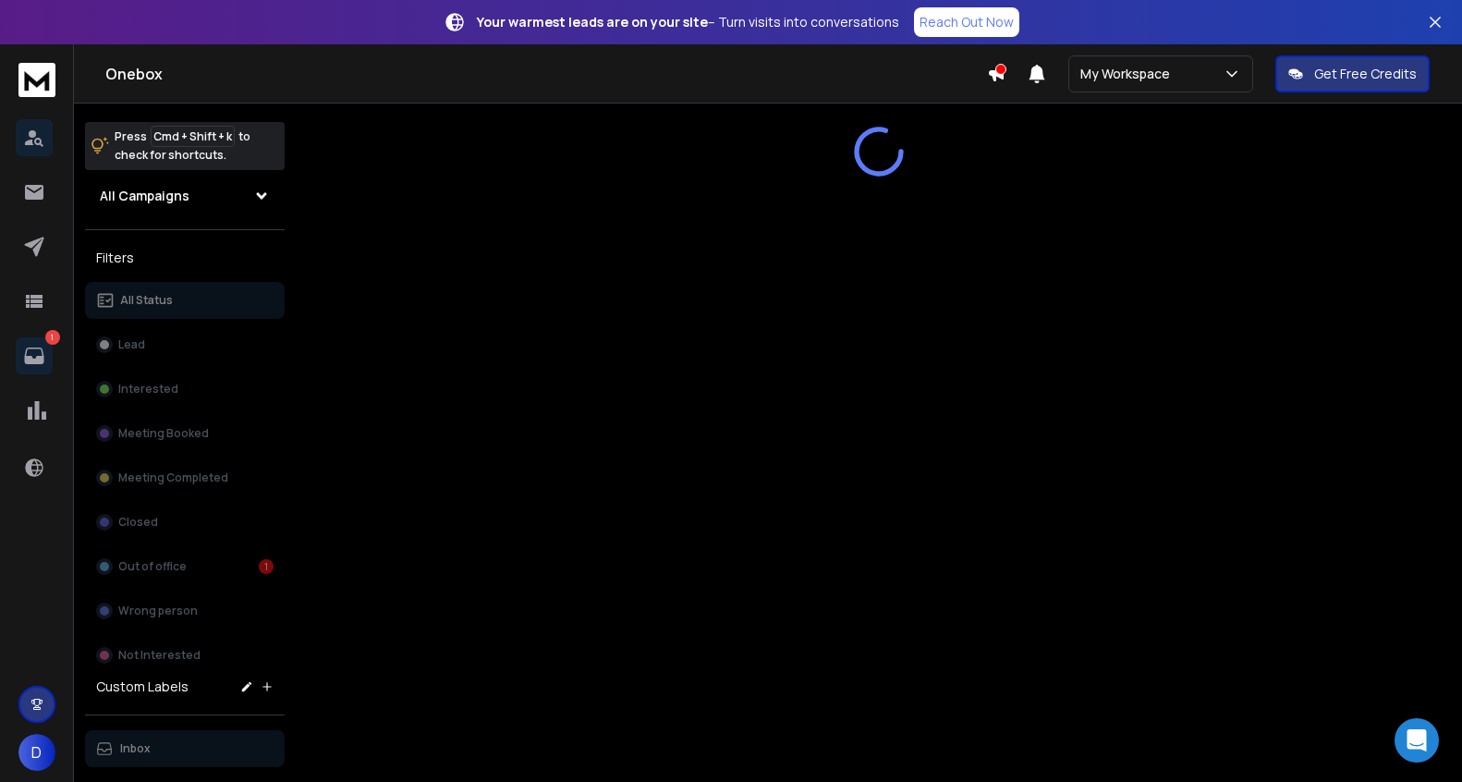
scroll to position [7, 0]
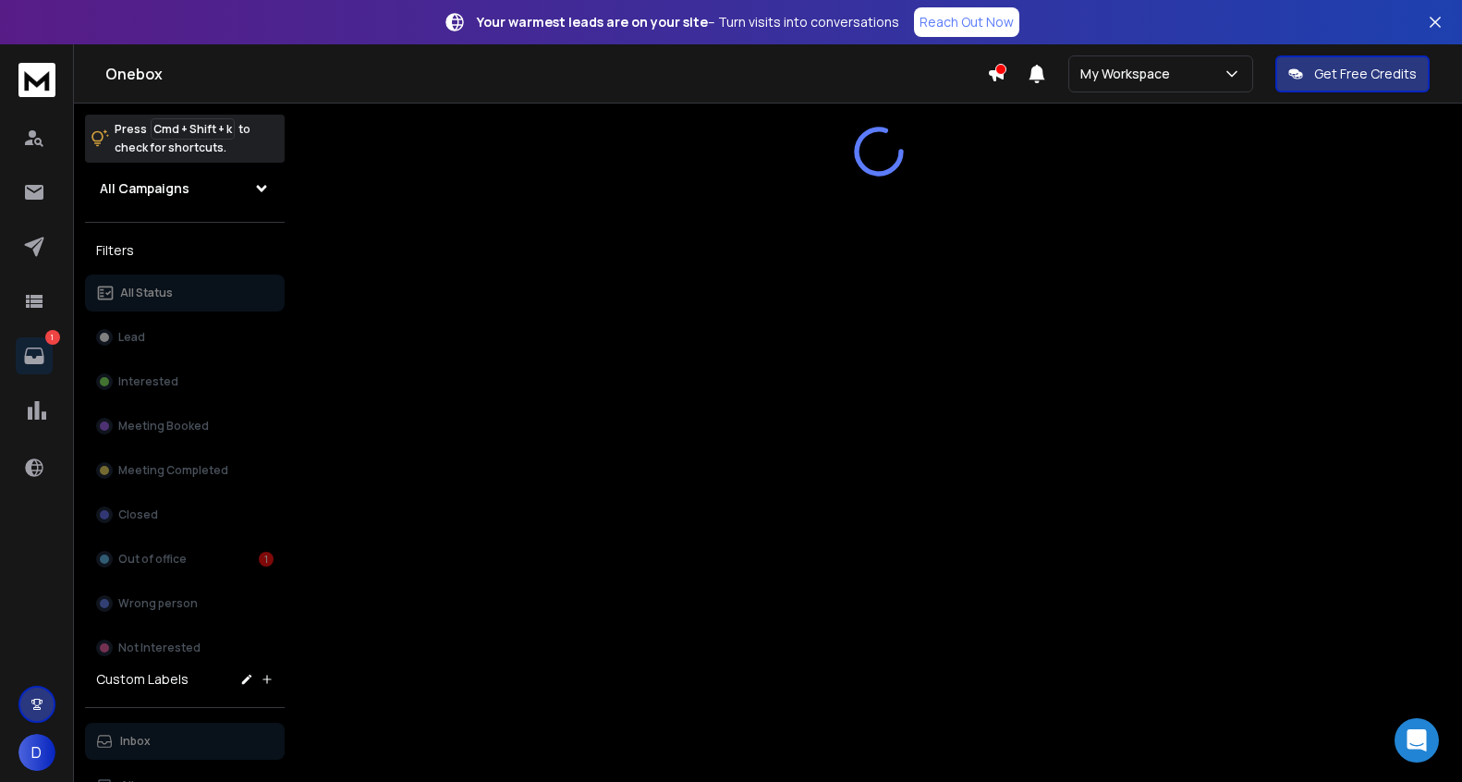
click at [212, 562] on div "All Status Lead Interested Meeting Booked Meeting Completed Closed Out of offic…" at bounding box center [185, 471] width 200 height 392
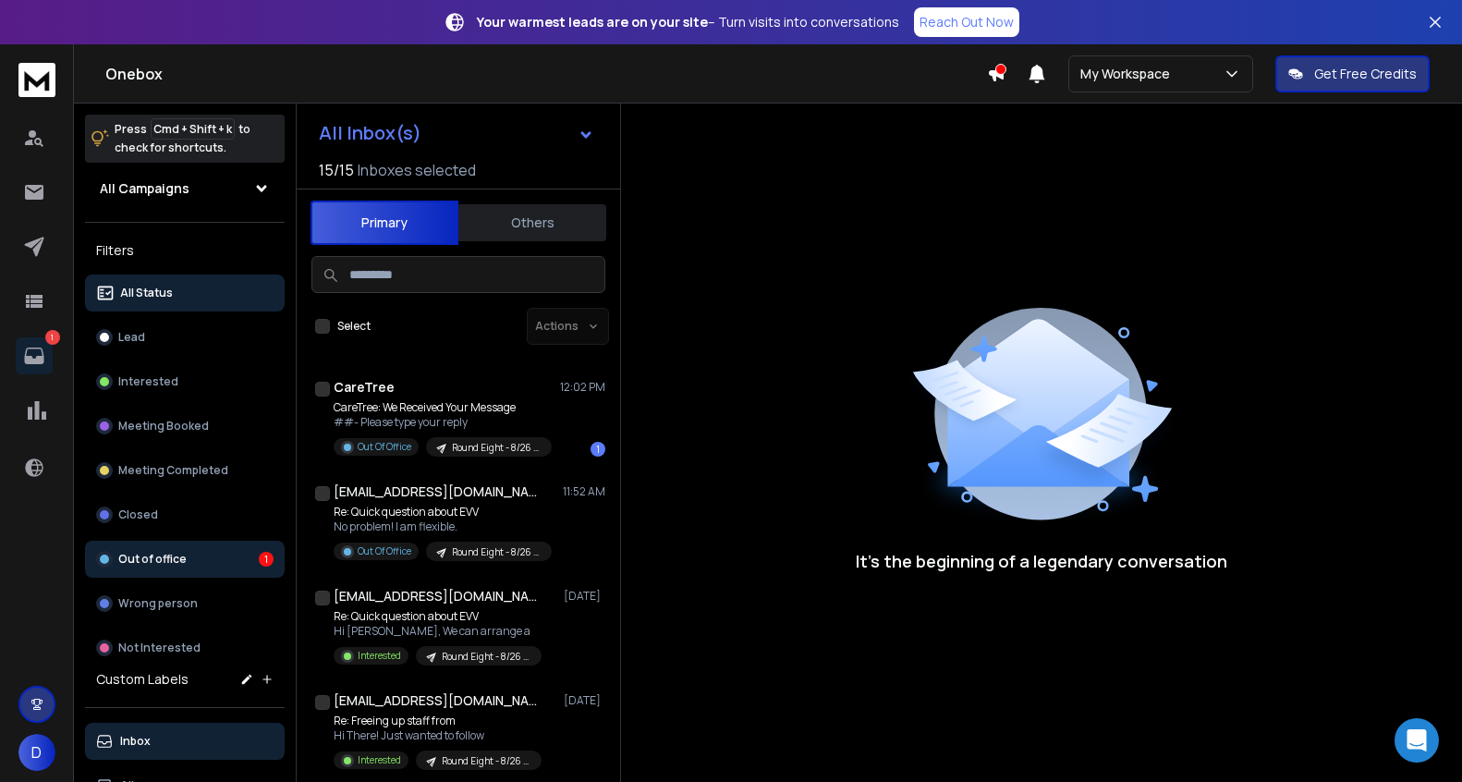
click at [215, 559] on button "Out of office 1" at bounding box center [185, 559] width 200 height 37
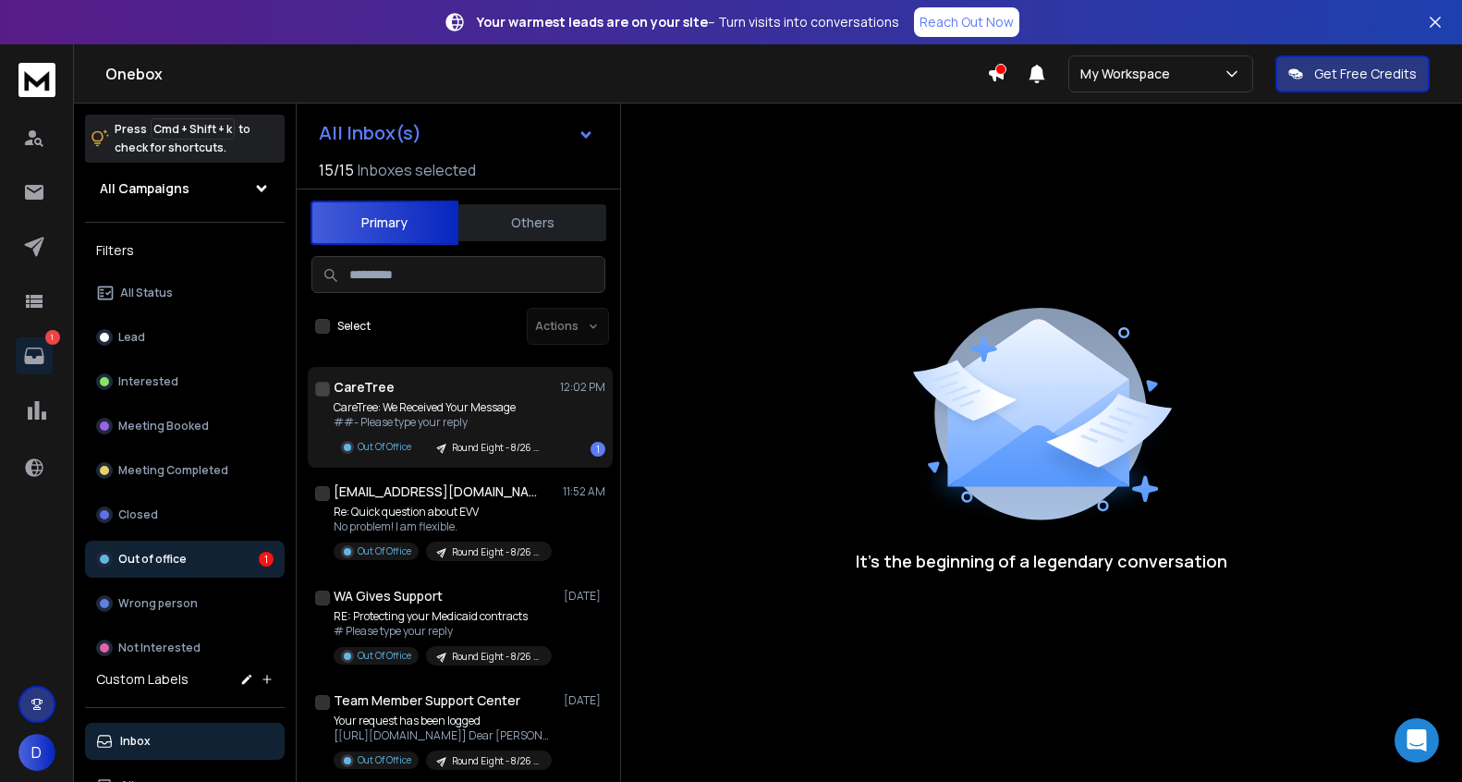
click at [449, 420] on p "##- Please type your reply" at bounding box center [443, 422] width 218 height 15
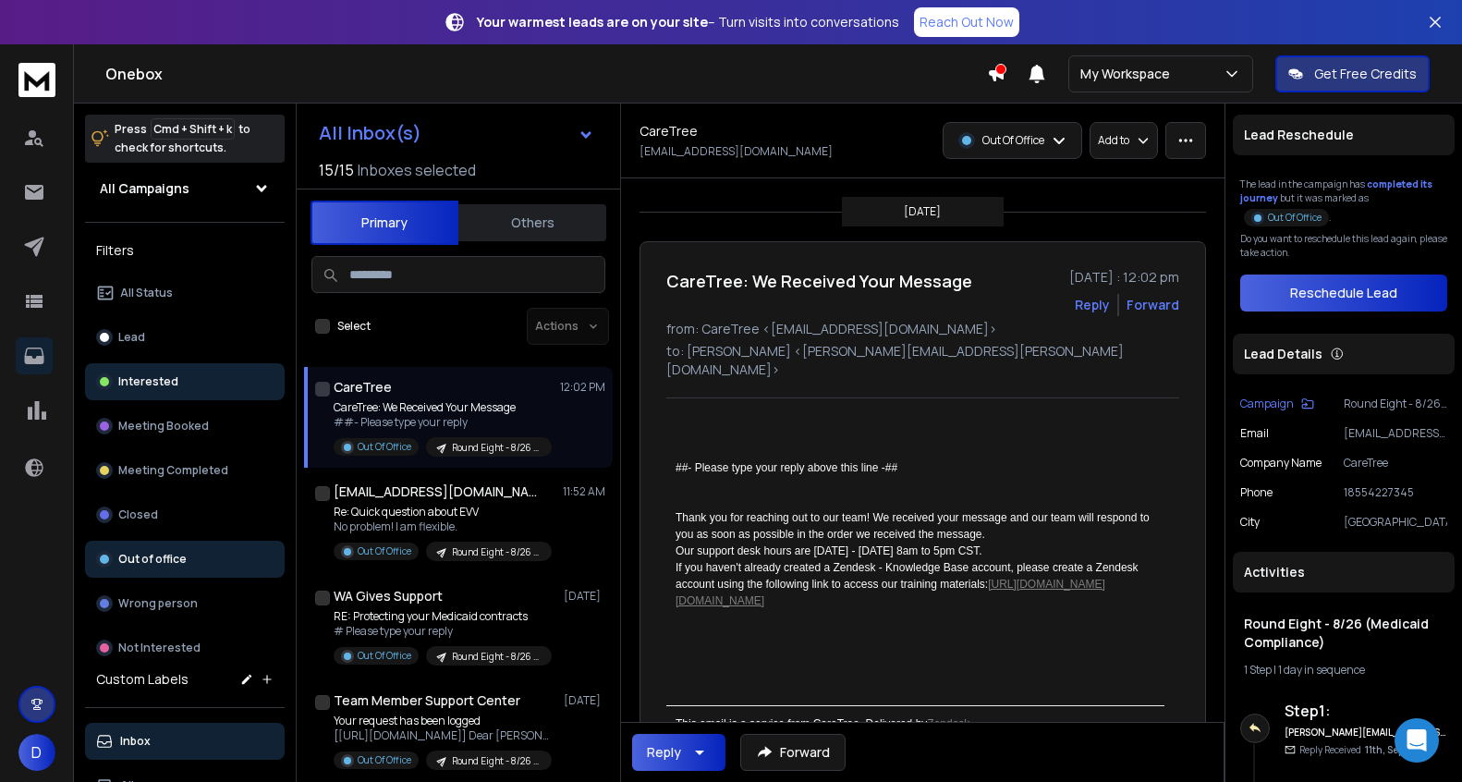
click at [150, 361] on div "All Status Lead Interested Meeting Booked Meeting Completed Closed Out of offic…" at bounding box center [185, 471] width 200 height 392
drag, startPoint x: 148, startPoint y: 372, endPoint x: 165, endPoint y: 363, distance: 19.0
click at [149, 374] on p "Interested" at bounding box center [148, 381] width 60 height 15
